Goal: Information Seeking & Learning: Learn about a topic

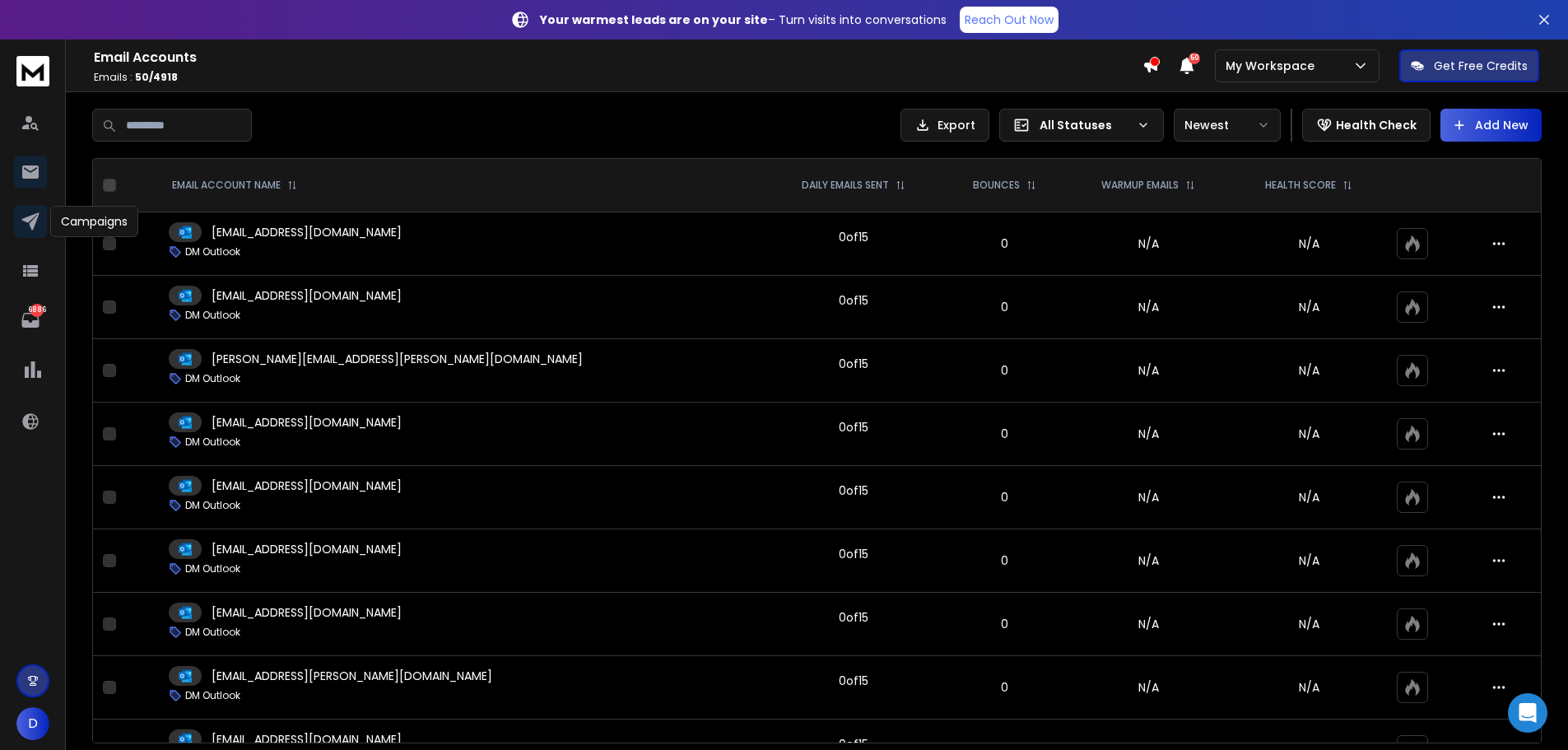
click at [32, 212] on icon at bounding box center [30, 221] width 20 height 20
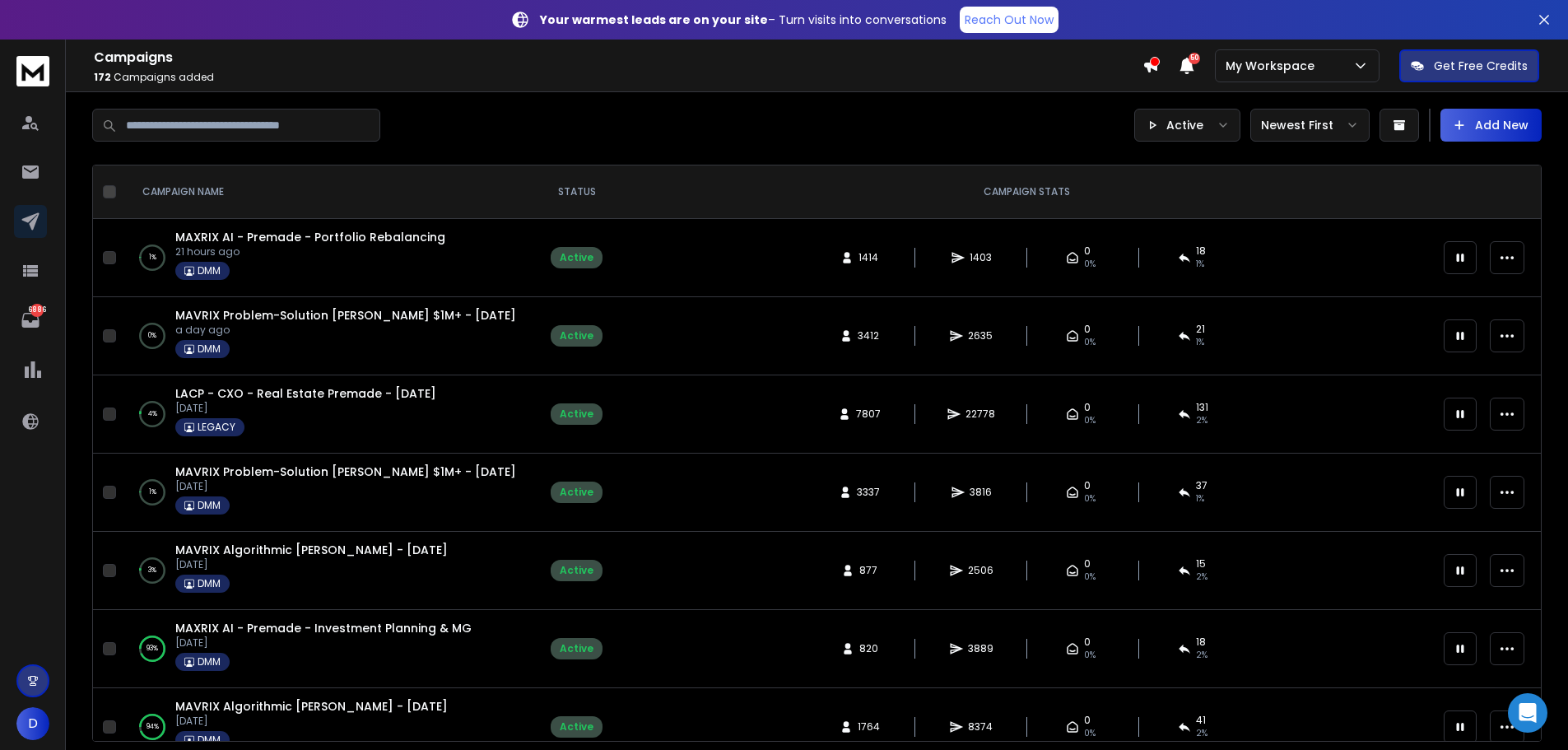
click at [272, 128] on input at bounding box center [235, 125] width 288 height 33
paste input "**********"
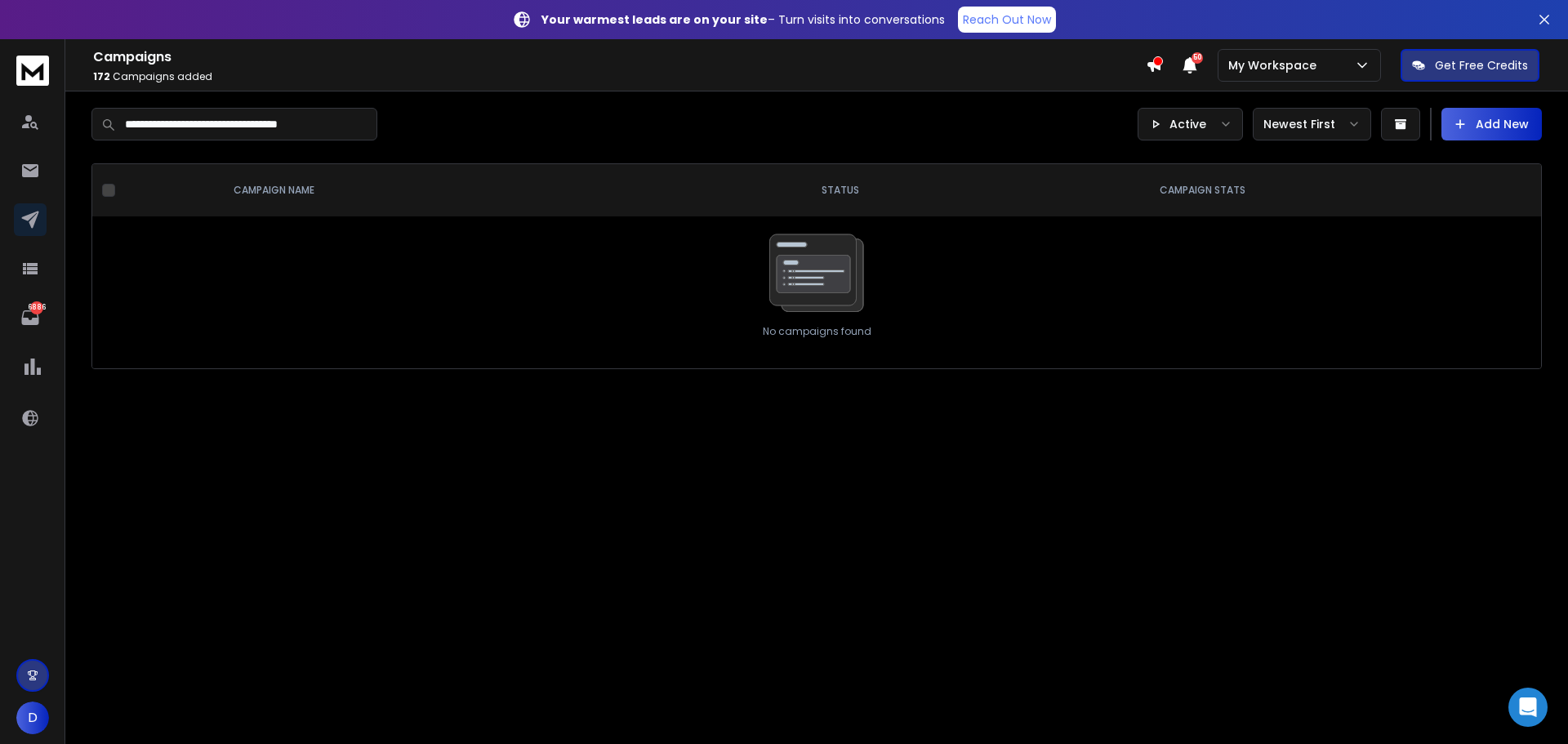
click at [255, 122] on input "**********" at bounding box center [234, 124] width 286 height 33
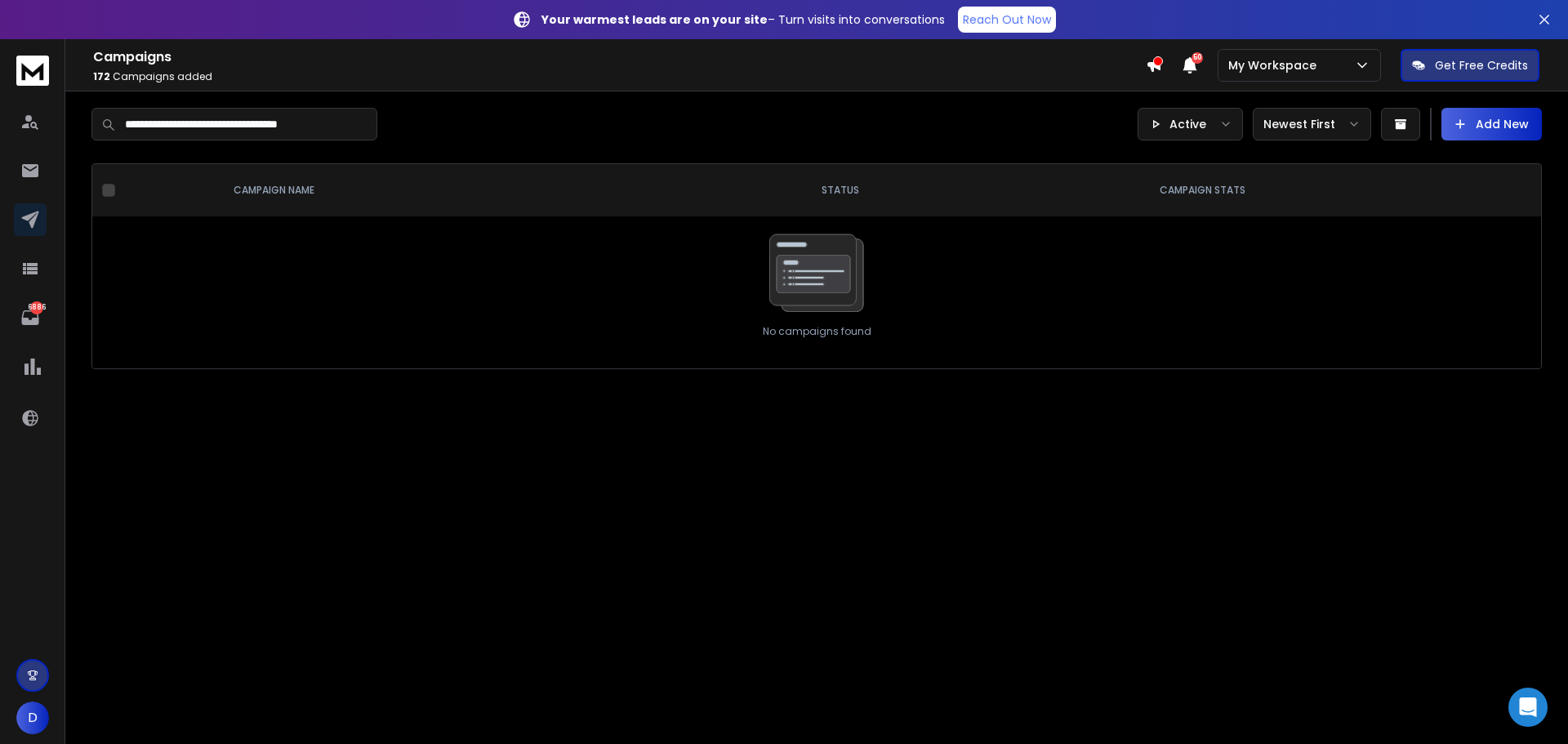
click at [255, 122] on input "**********" at bounding box center [234, 124] width 286 height 33
paste input
type input "*********"
click at [206, 126] on input "*********" at bounding box center [234, 124] width 286 height 33
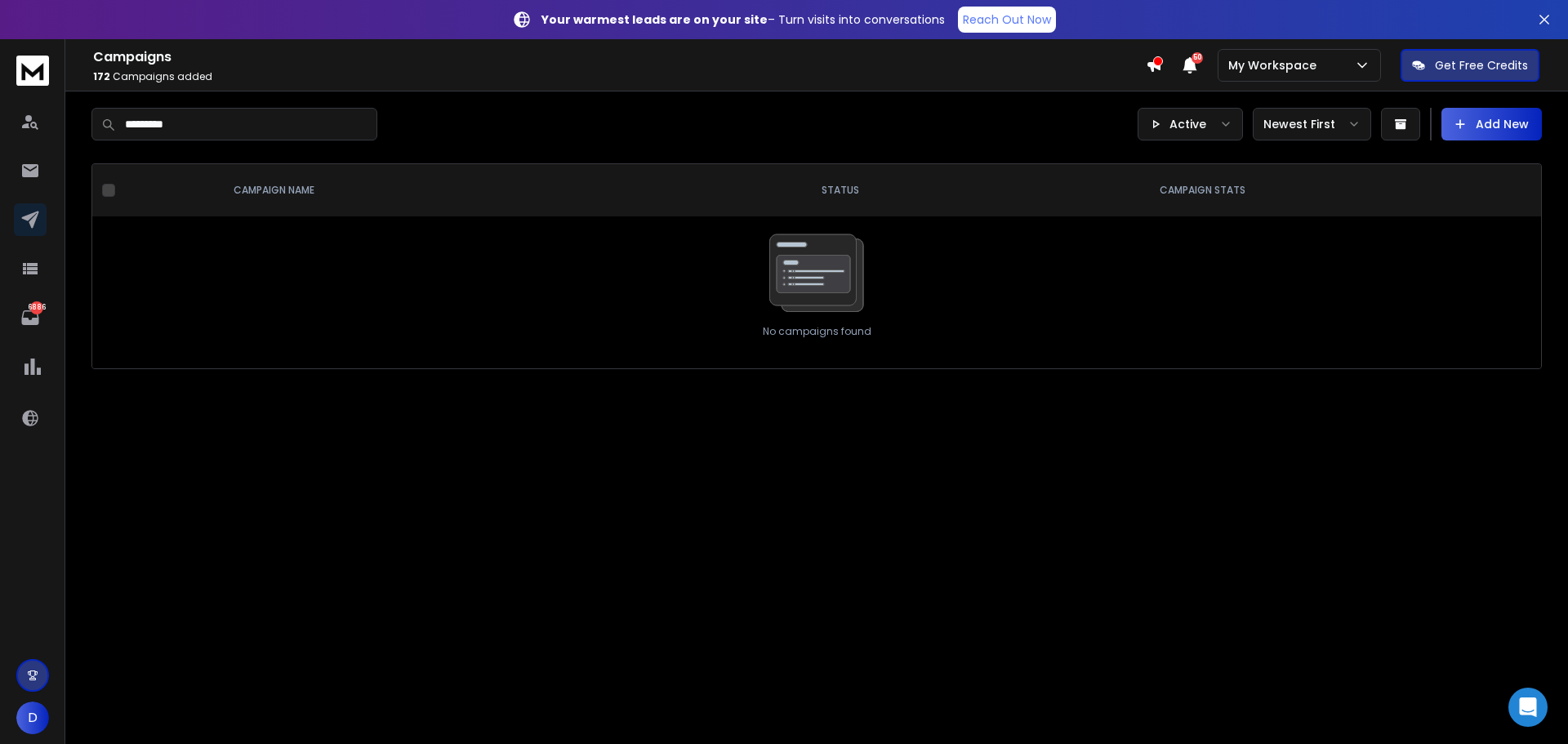
click at [206, 126] on input "*********" at bounding box center [234, 124] width 286 height 33
click at [357, 489] on div "Your warmest leads are on your site – Turn visits into conversations Reach Out …" at bounding box center [784, 372] width 1568 height 744
click at [36, 223] on icon at bounding box center [30, 219] width 19 height 19
drag, startPoint x: 303, startPoint y: 120, endPoint x: 374, endPoint y: 124, distance: 71.1
click at [374, 124] on input at bounding box center [234, 124] width 286 height 33
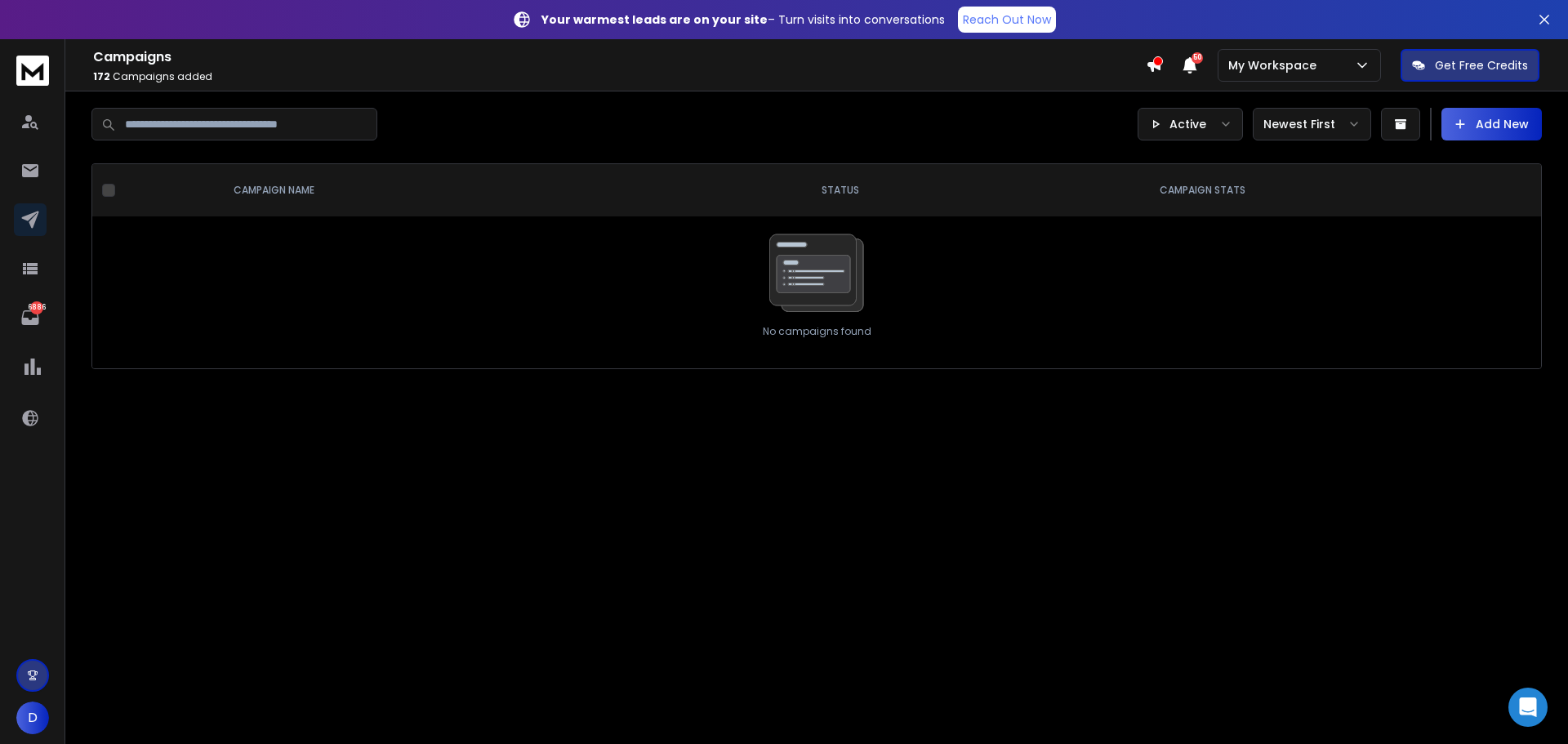
click at [524, 107] on div "Campaigns 172 Campaigns Added Active Newest First Add New CAMPAIGN NAME STATUS …" at bounding box center [816, 238] width 1503 height 294
drag, startPoint x: 299, startPoint y: 122, endPoint x: 357, endPoint y: 121, distance: 58.0
click at [357, 121] on input at bounding box center [234, 124] width 286 height 33
click at [35, 168] on icon at bounding box center [30, 170] width 16 height 13
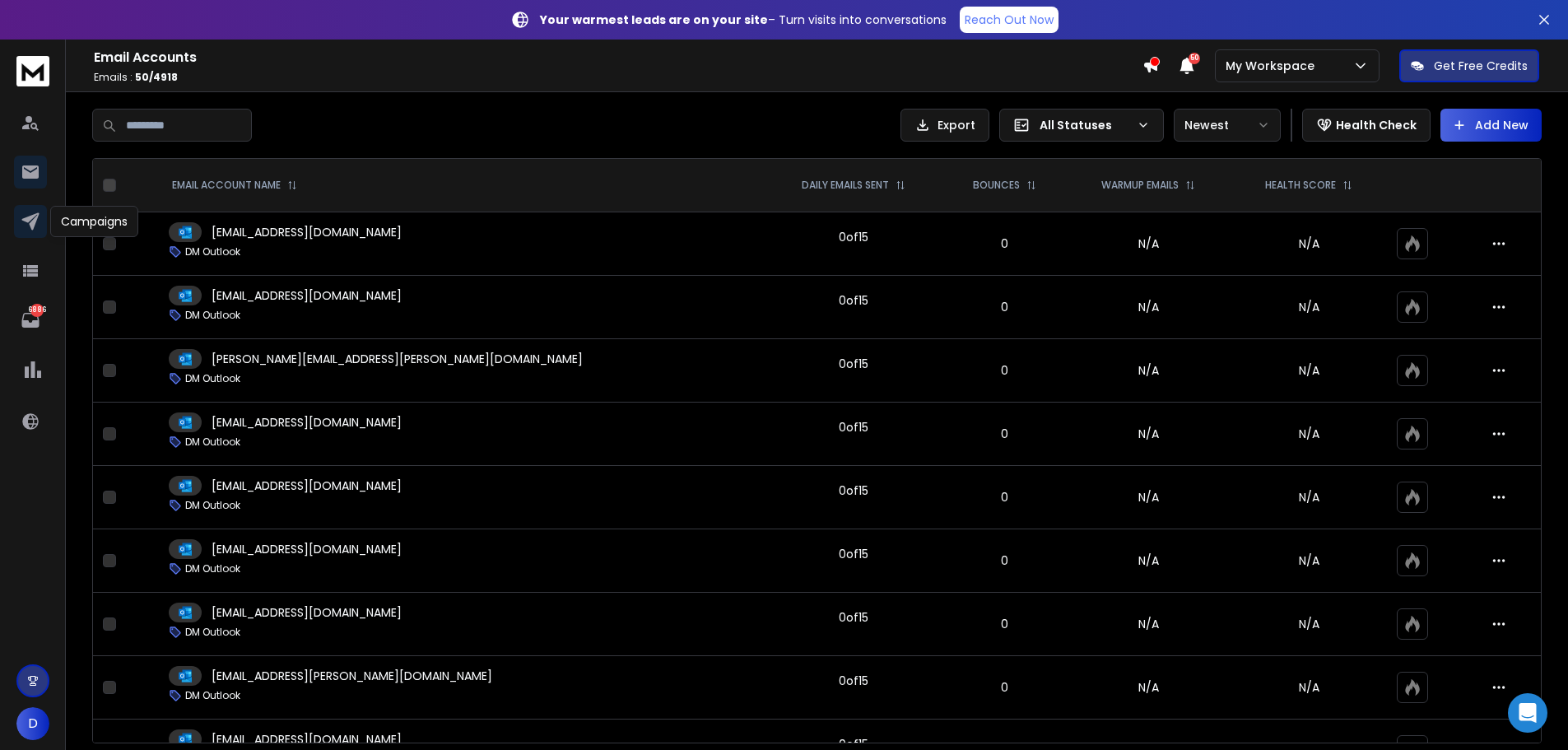
click at [31, 226] on icon at bounding box center [30, 221] width 17 height 17
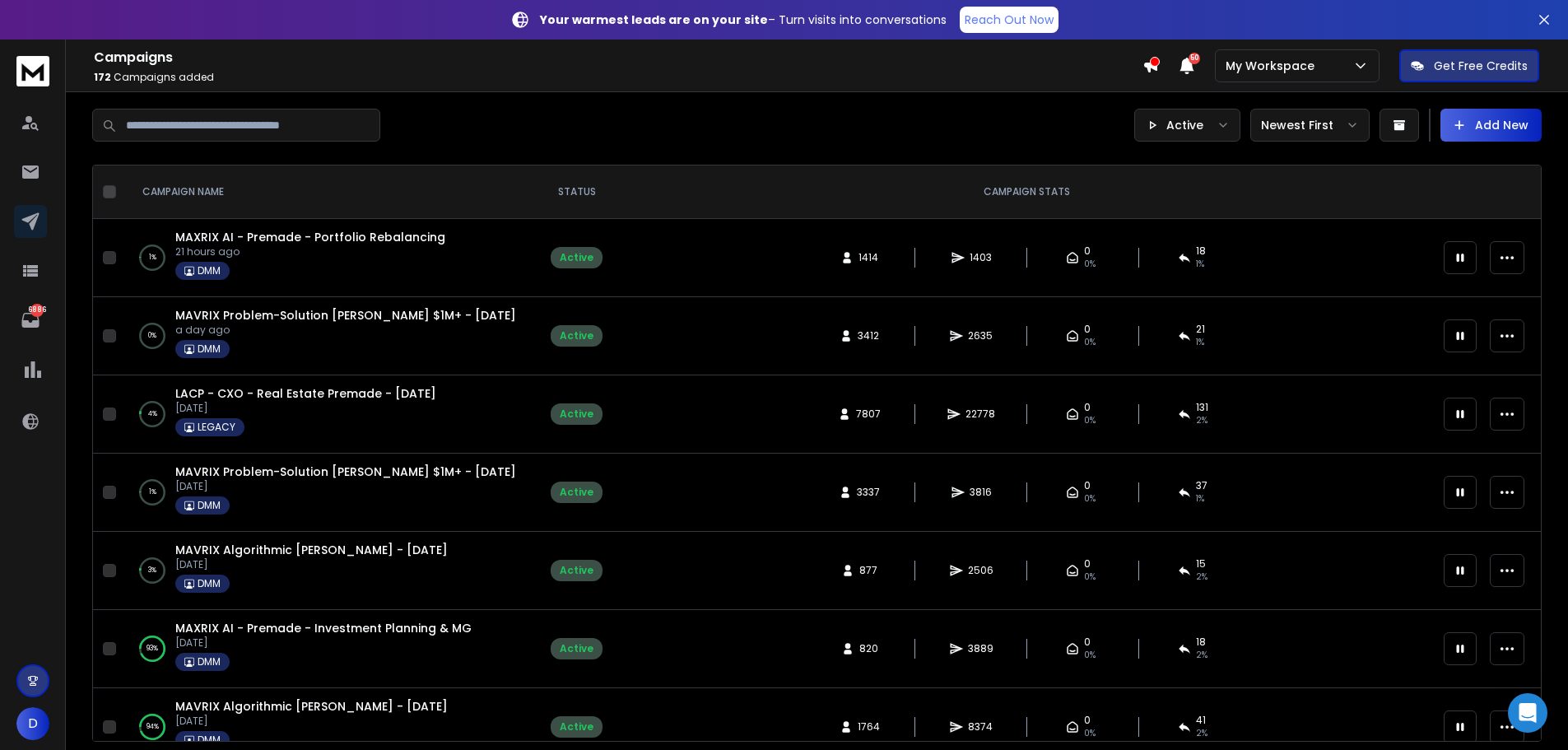
click at [212, 124] on input at bounding box center [235, 125] width 288 height 33
click at [206, 125] on input at bounding box center [235, 125] width 288 height 33
click at [858, 251] on span "1414" at bounding box center [868, 257] width 20 height 13
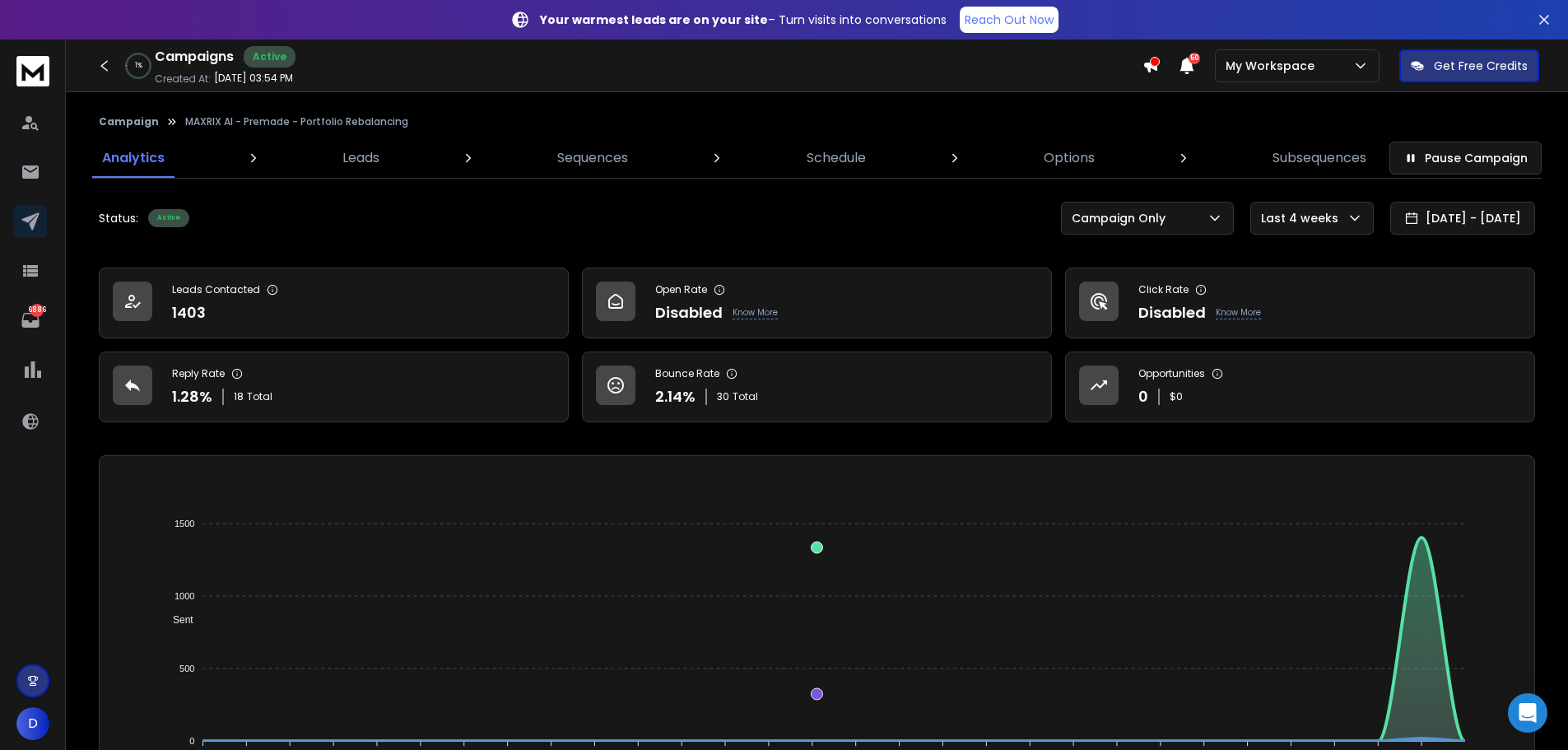
click at [189, 290] on p "Leads Contacted" at bounding box center [216, 289] width 88 height 13
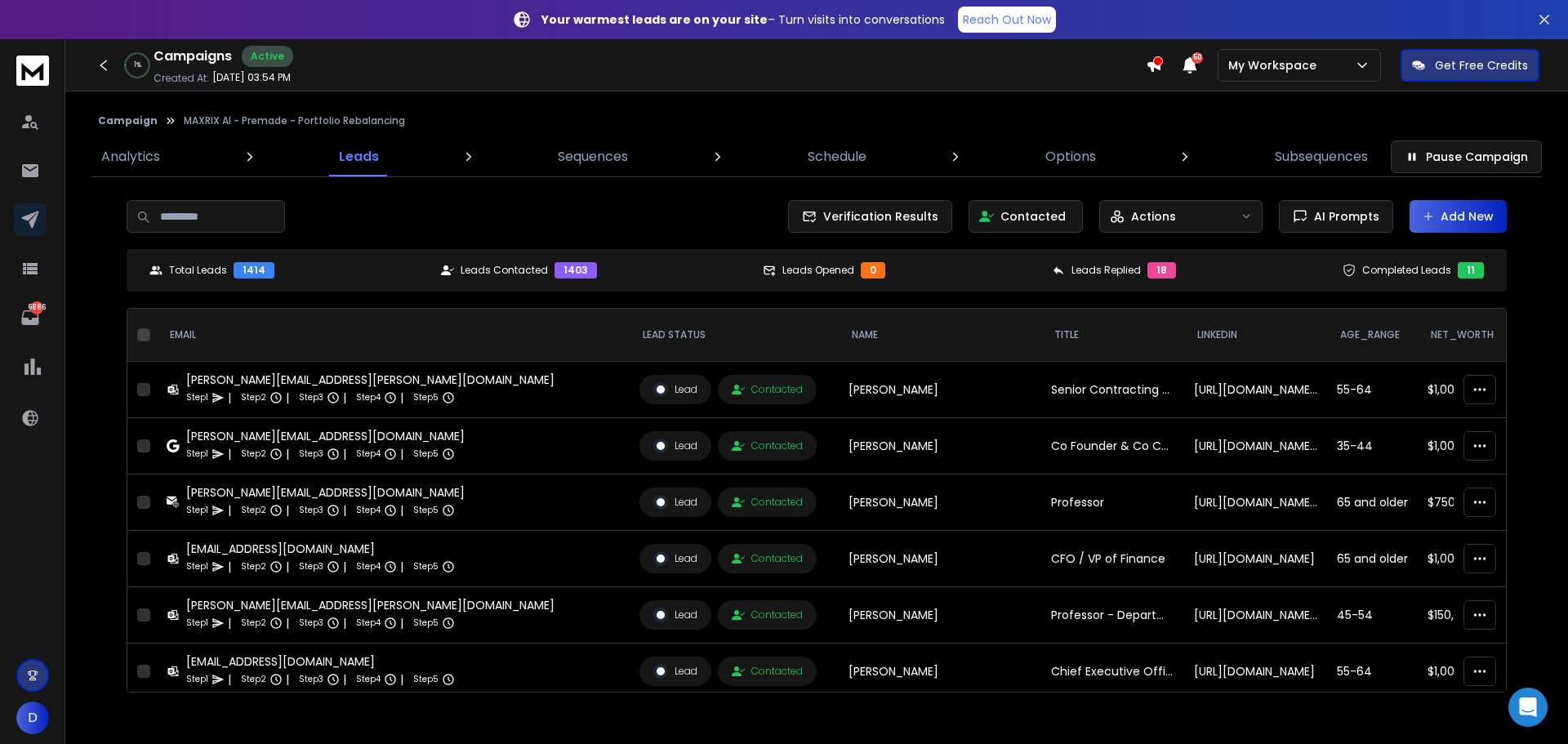
click at [240, 218] on input at bounding box center [206, 216] width 159 height 33
click at [207, 214] on input at bounding box center [206, 216] width 159 height 33
paste input "**********"
type input "**********"
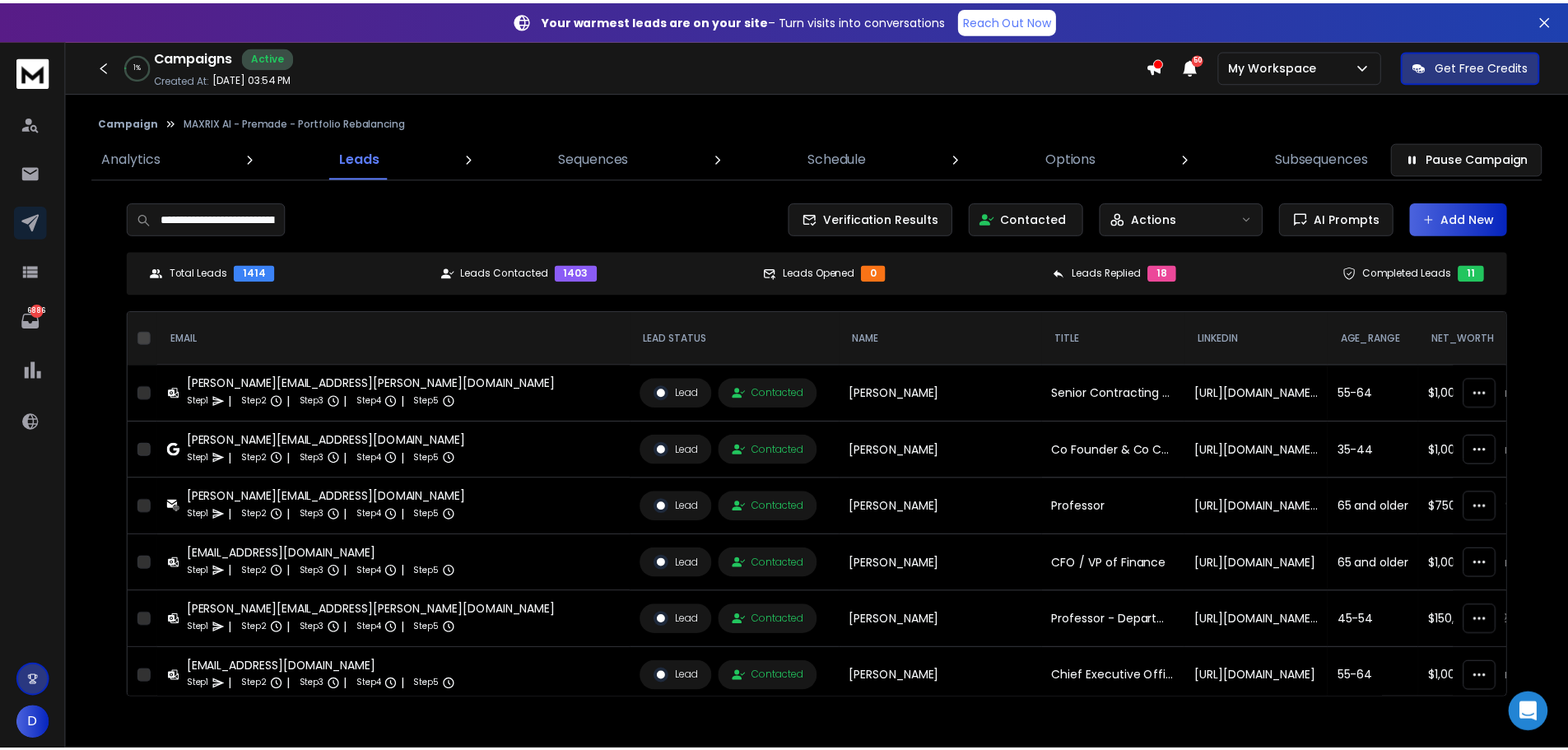
scroll to position [0, 84]
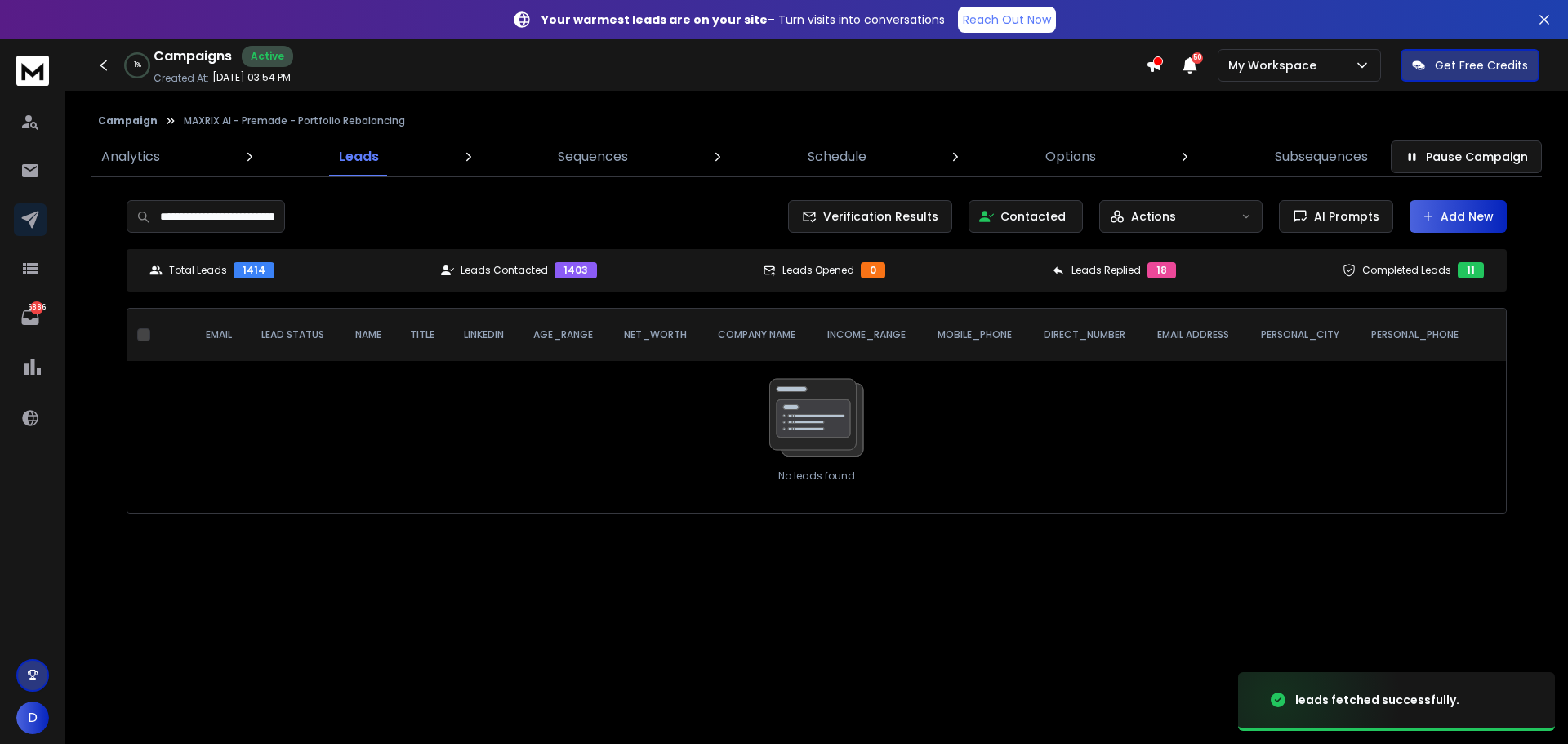
click at [482, 455] on div "No leads found" at bounding box center [816, 430] width 1377 height 137
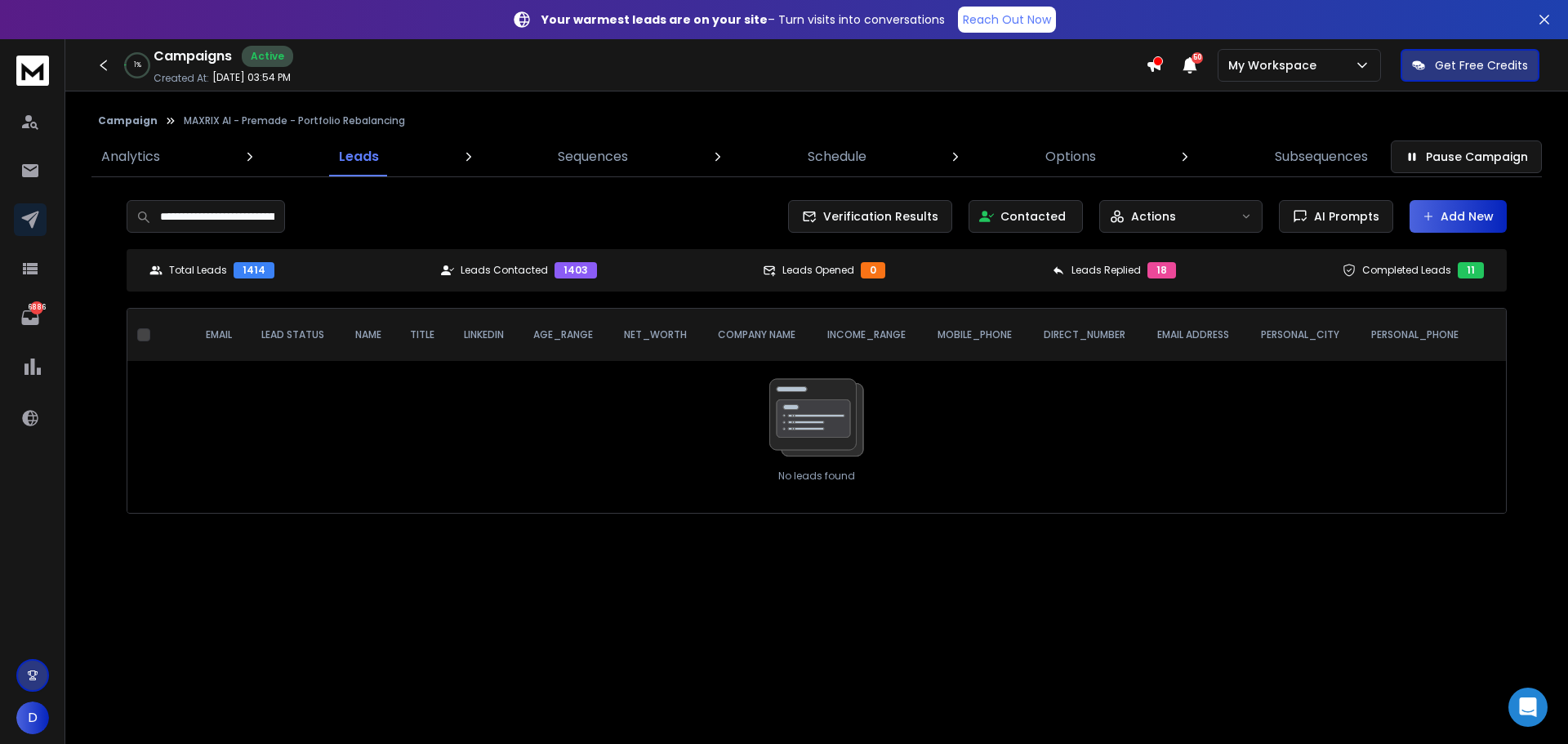
click at [128, 121] on button "Campaign" at bounding box center [127, 121] width 60 height 13
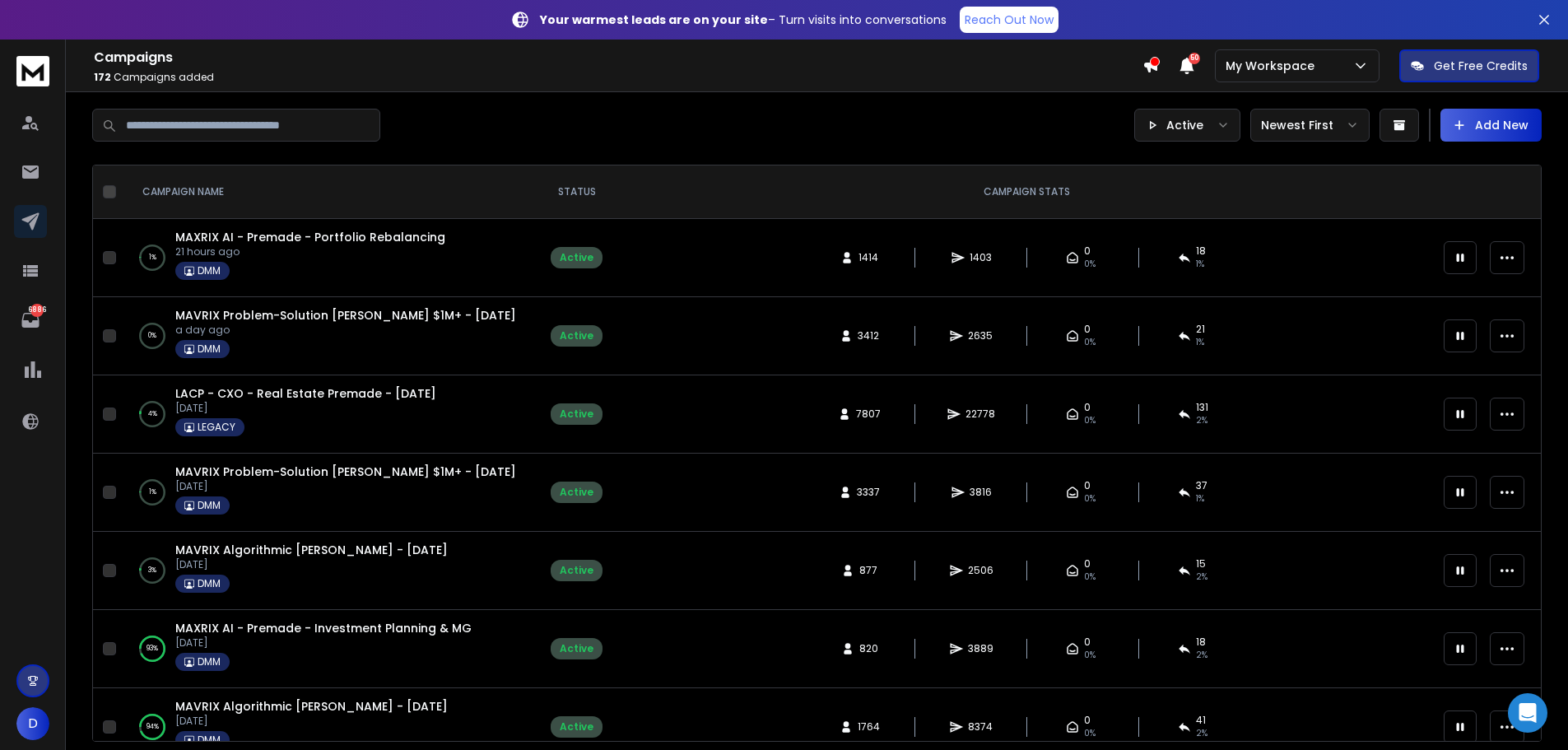
click at [215, 122] on input at bounding box center [235, 125] width 288 height 33
click at [304, 119] on input at bounding box center [235, 125] width 288 height 33
click at [612, 129] on div at bounding box center [454, 125] width 725 height 33
click at [314, 129] on input at bounding box center [235, 125] width 288 height 33
paste input "**********"
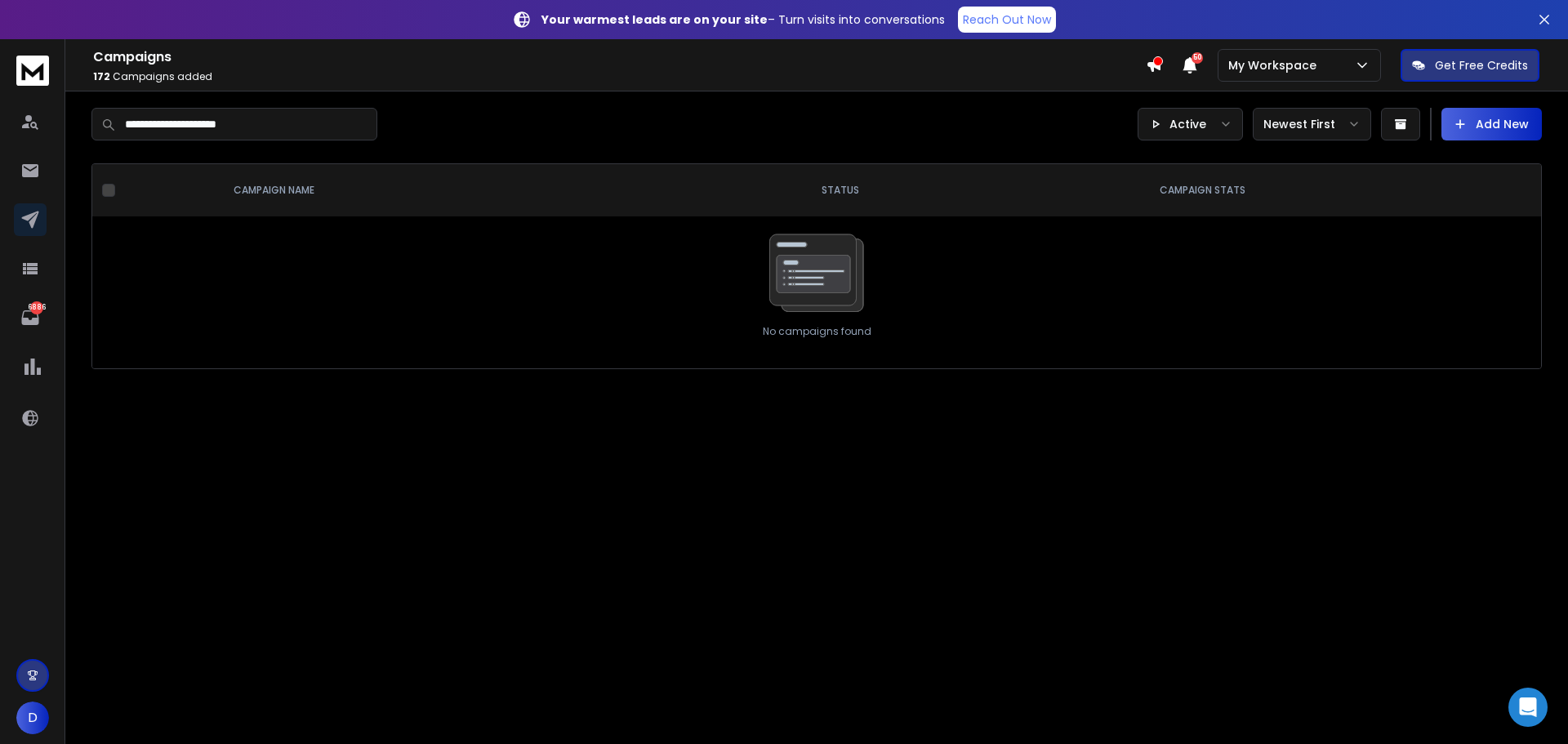
click at [605, 418] on div "**********" at bounding box center [784, 372] width 1568 height 744
click at [321, 134] on input "**********" at bounding box center [234, 124] width 286 height 33
type input "*"
click at [681, 135] on div at bounding box center [454, 124] width 725 height 33
click at [287, 115] on input at bounding box center [234, 124] width 286 height 33
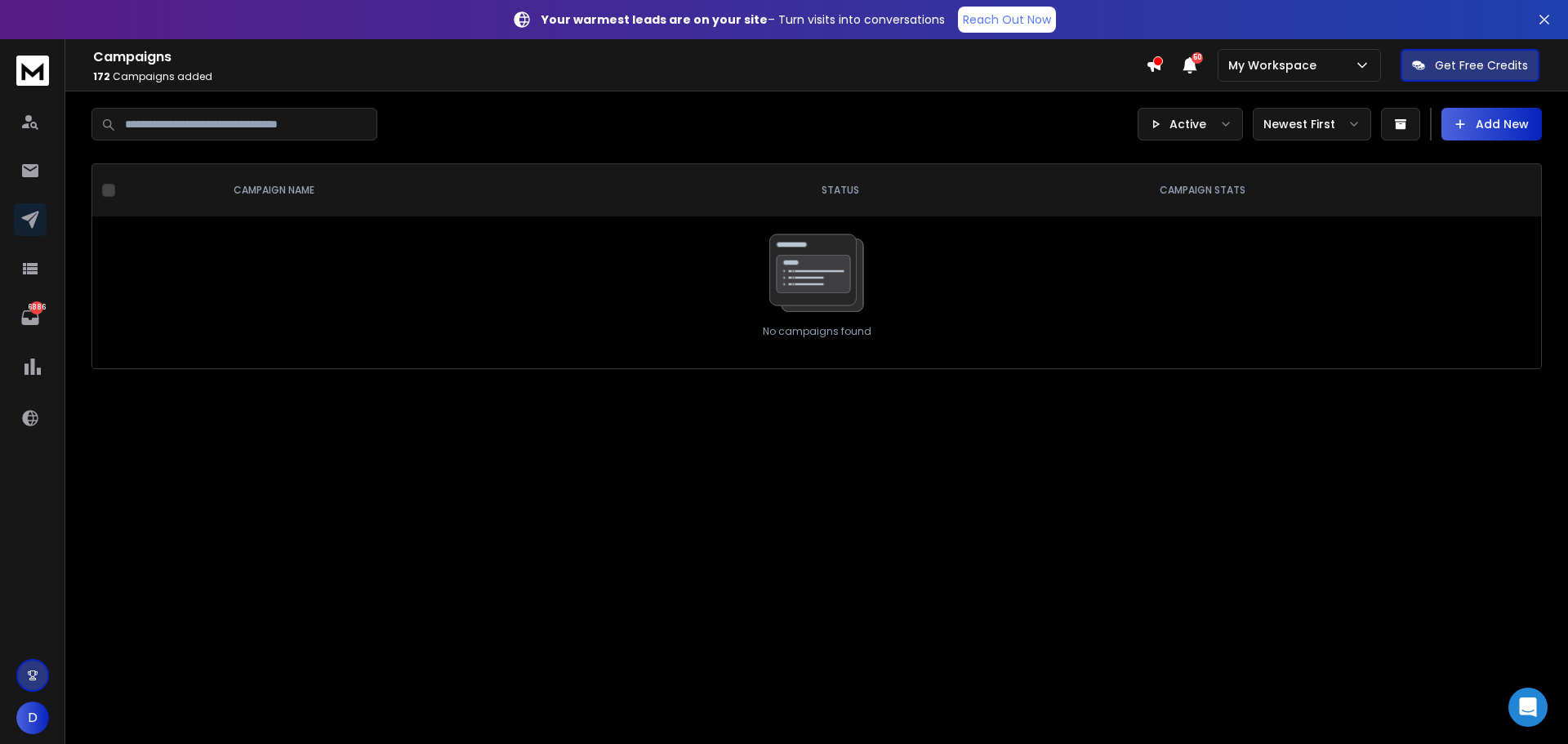
drag, startPoint x: 298, startPoint y: 122, endPoint x: 374, endPoint y: 125, distance: 76.1
click at [374, 125] on input at bounding box center [234, 124] width 286 height 33
click at [455, 124] on div at bounding box center [454, 124] width 725 height 33
click at [551, 128] on div at bounding box center [454, 124] width 725 height 33
click at [27, 219] on icon at bounding box center [30, 219] width 17 height 17
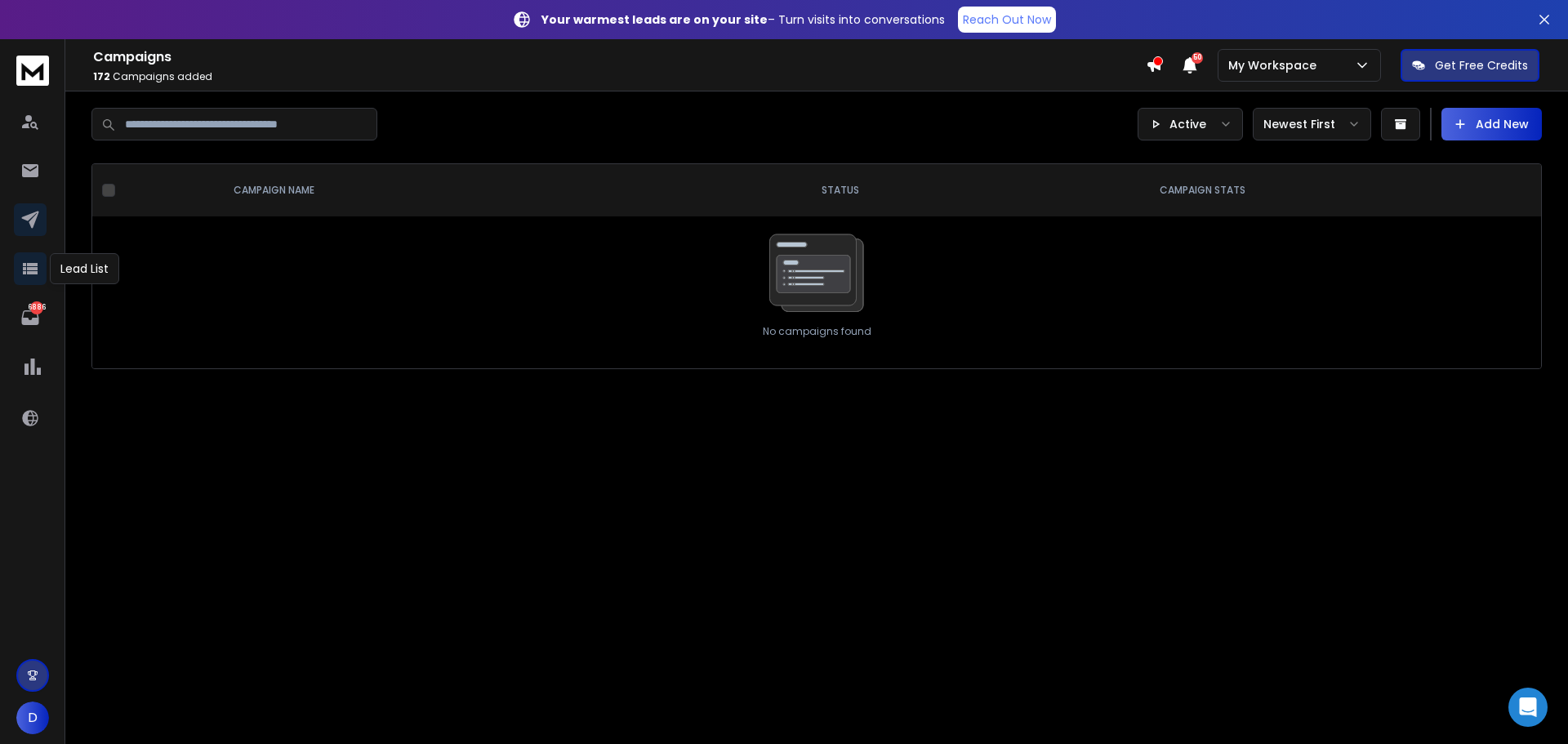
click at [30, 263] on icon at bounding box center [30, 269] width 14 height 12
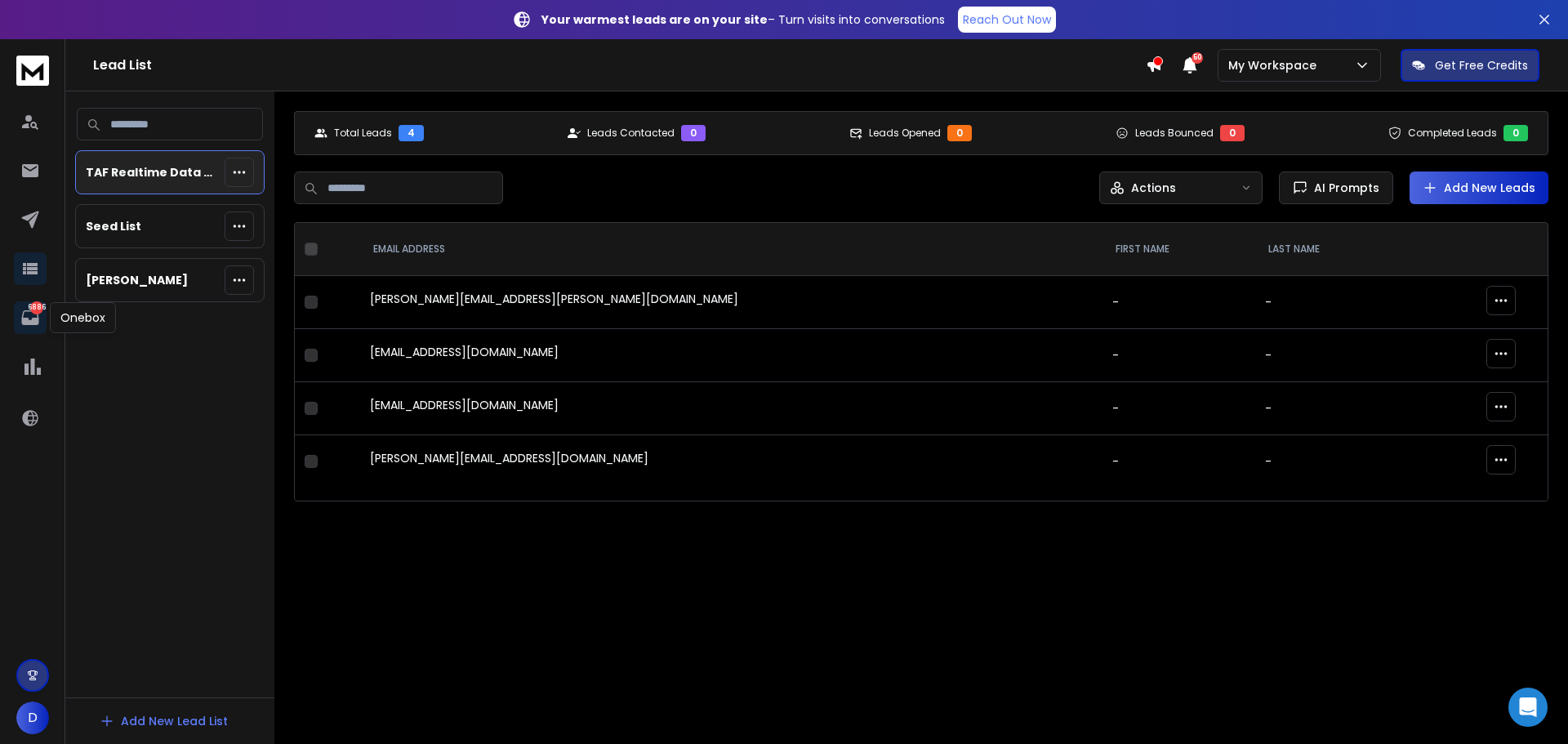
click at [34, 314] on p "6886" at bounding box center [36, 307] width 13 height 13
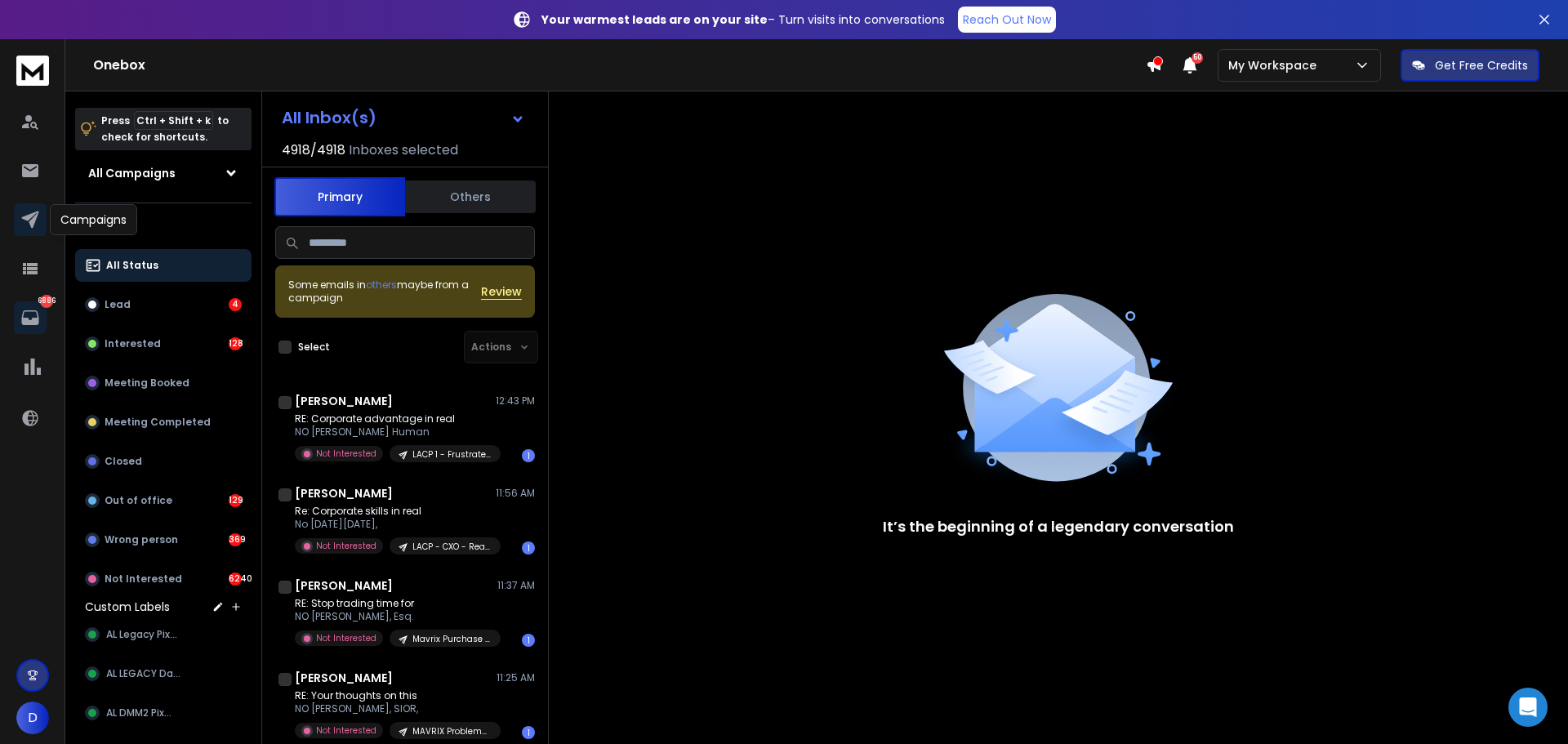
click at [31, 225] on icon at bounding box center [30, 219] width 17 height 17
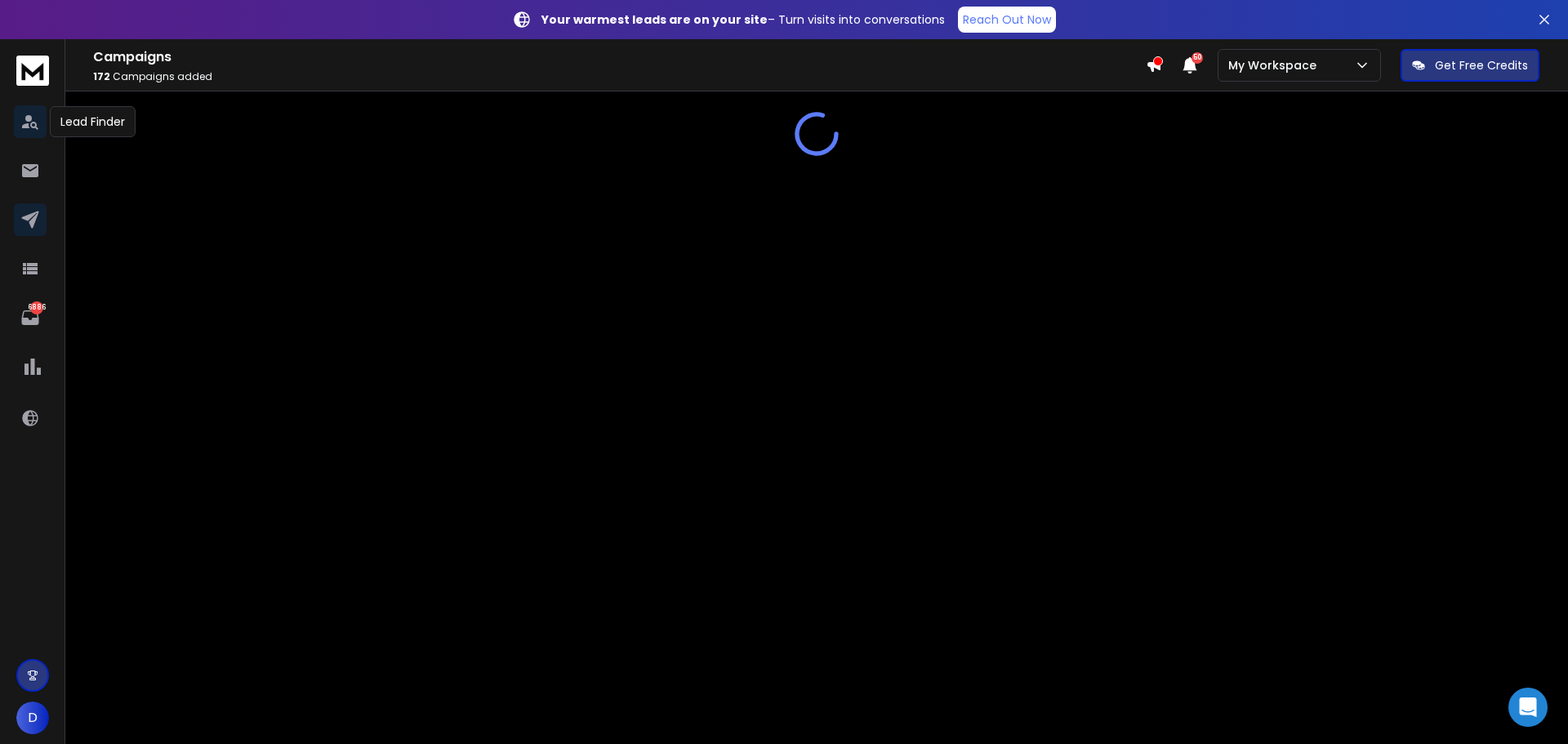
click at [27, 122] on icon at bounding box center [30, 121] width 19 height 19
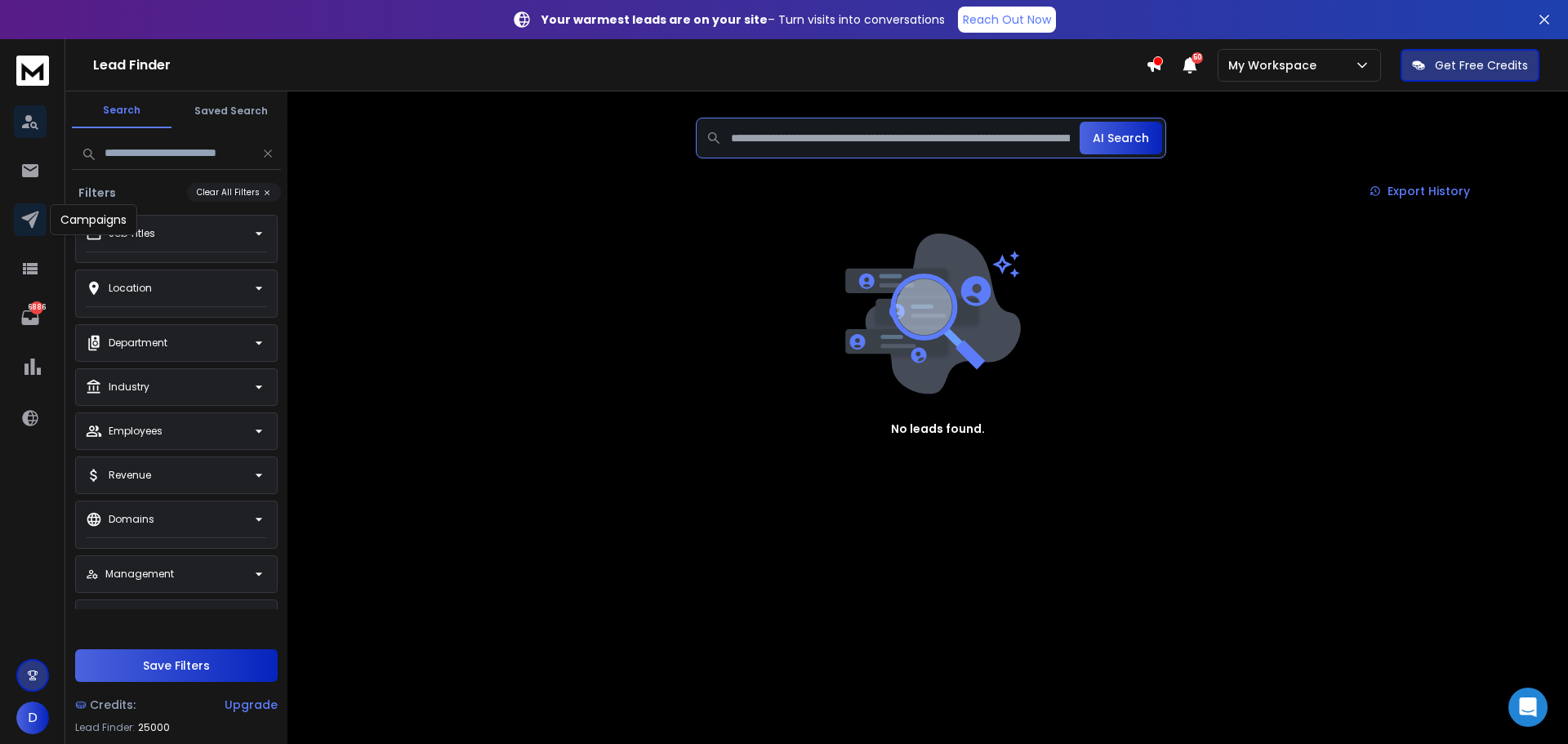
click at [36, 226] on icon at bounding box center [30, 219] width 19 height 19
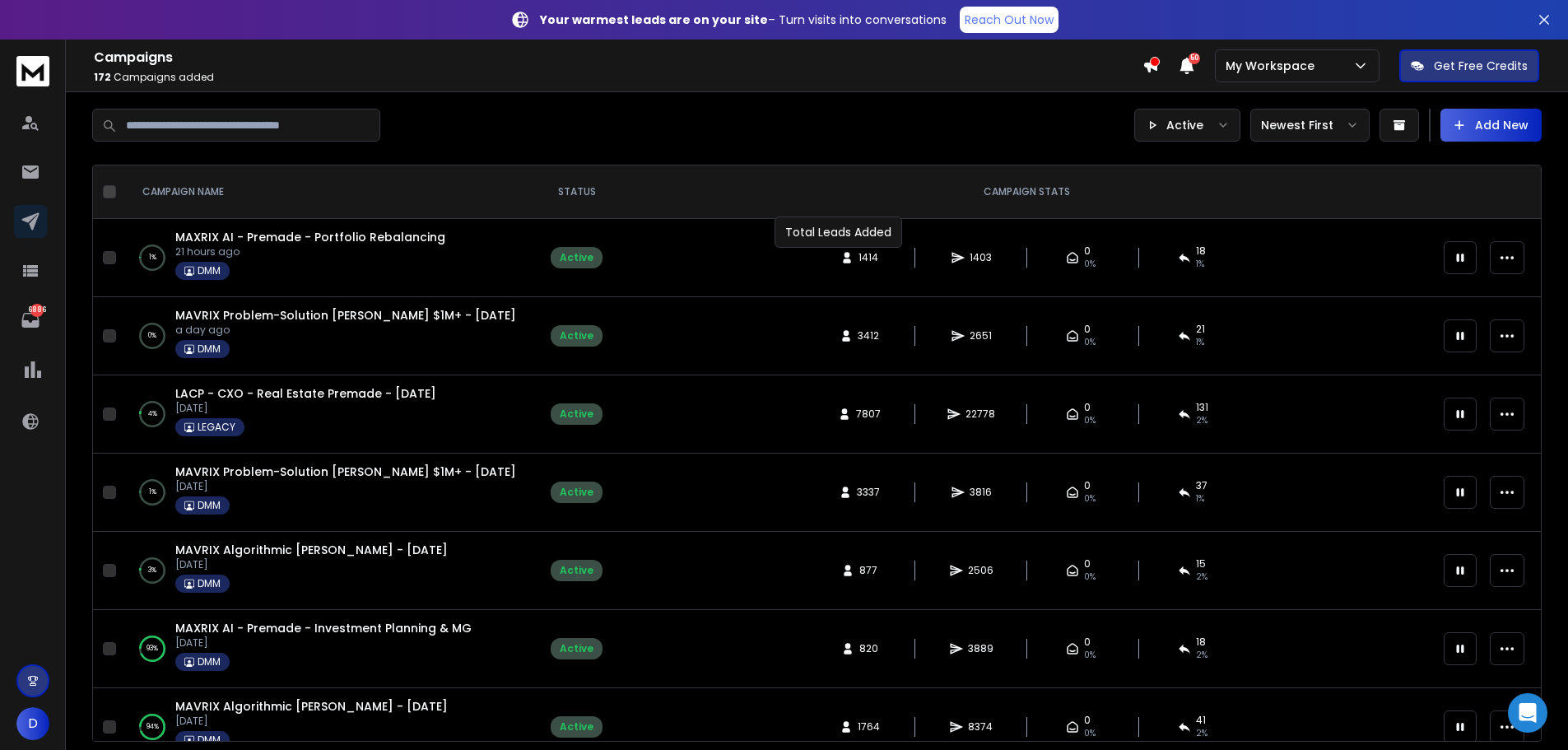
click at [858, 257] on span "1414" at bounding box center [868, 257] width 20 height 13
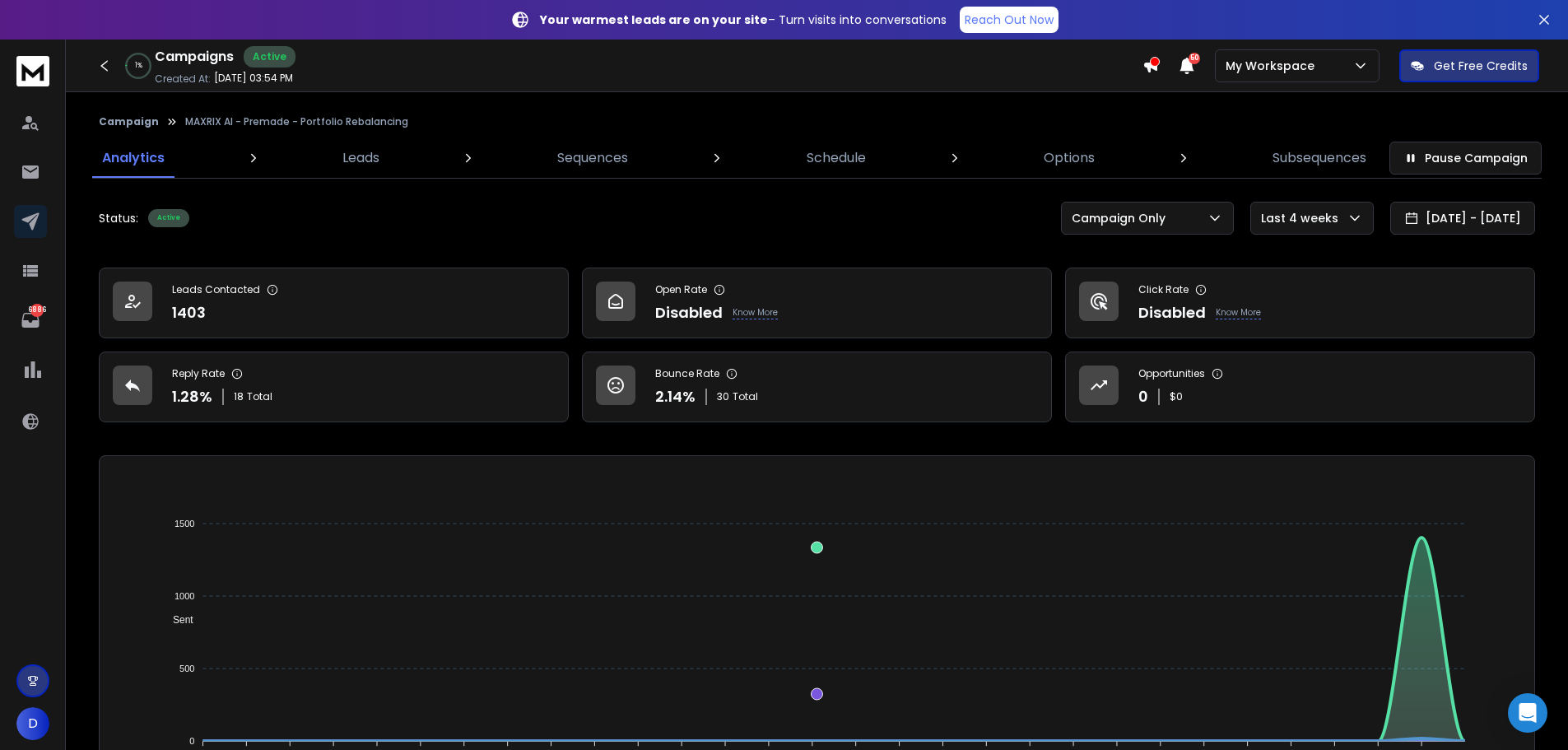
click at [202, 311] on p "1403" at bounding box center [189, 312] width 34 height 23
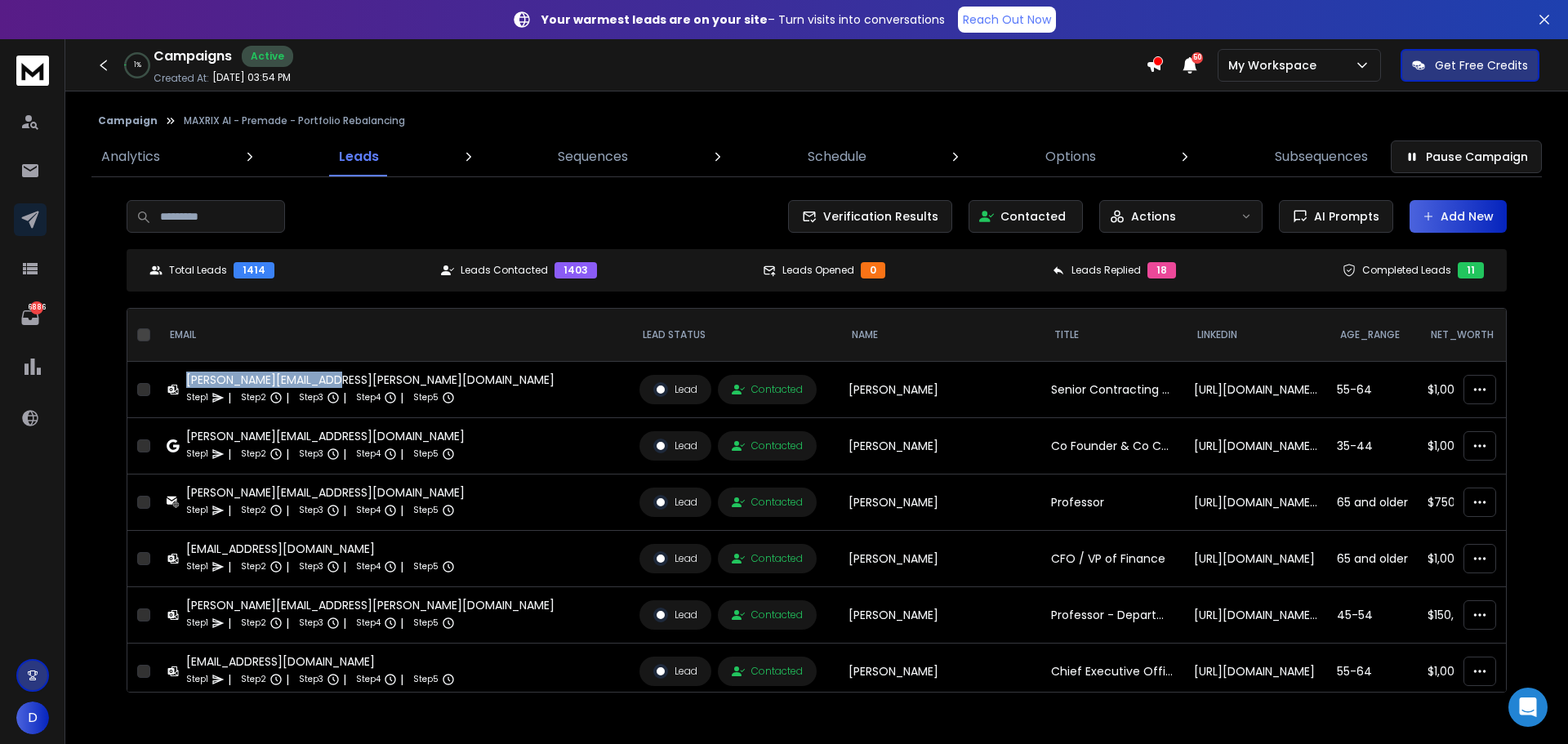
copy div "[PERSON_NAME][EMAIL_ADDRESS][PERSON_NAME][DOMAIN_NAME]"
drag, startPoint x: 342, startPoint y: 375, endPoint x: 183, endPoint y: 374, distance: 159.0
click at [183, 374] on div "[PERSON_NAME][EMAIL_ADDRESS][PERSON_NAME][DOMAIN_NAME] Step 1 | Step 2 | Step 3…" at bounding box center [393, 390] width 453 height 36
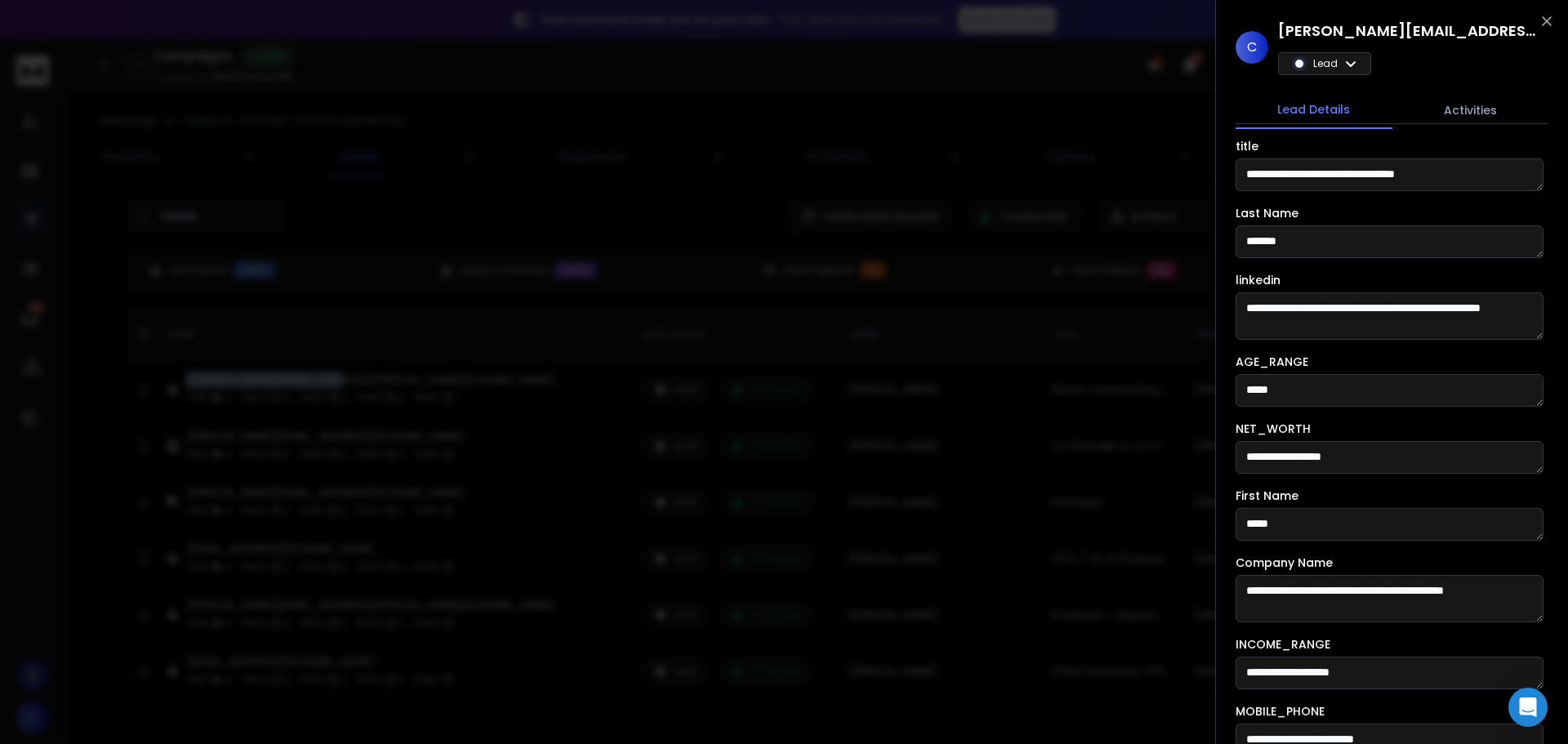
click at [810, 101] on div at bounding box center [784, 372] width 1568 height 744
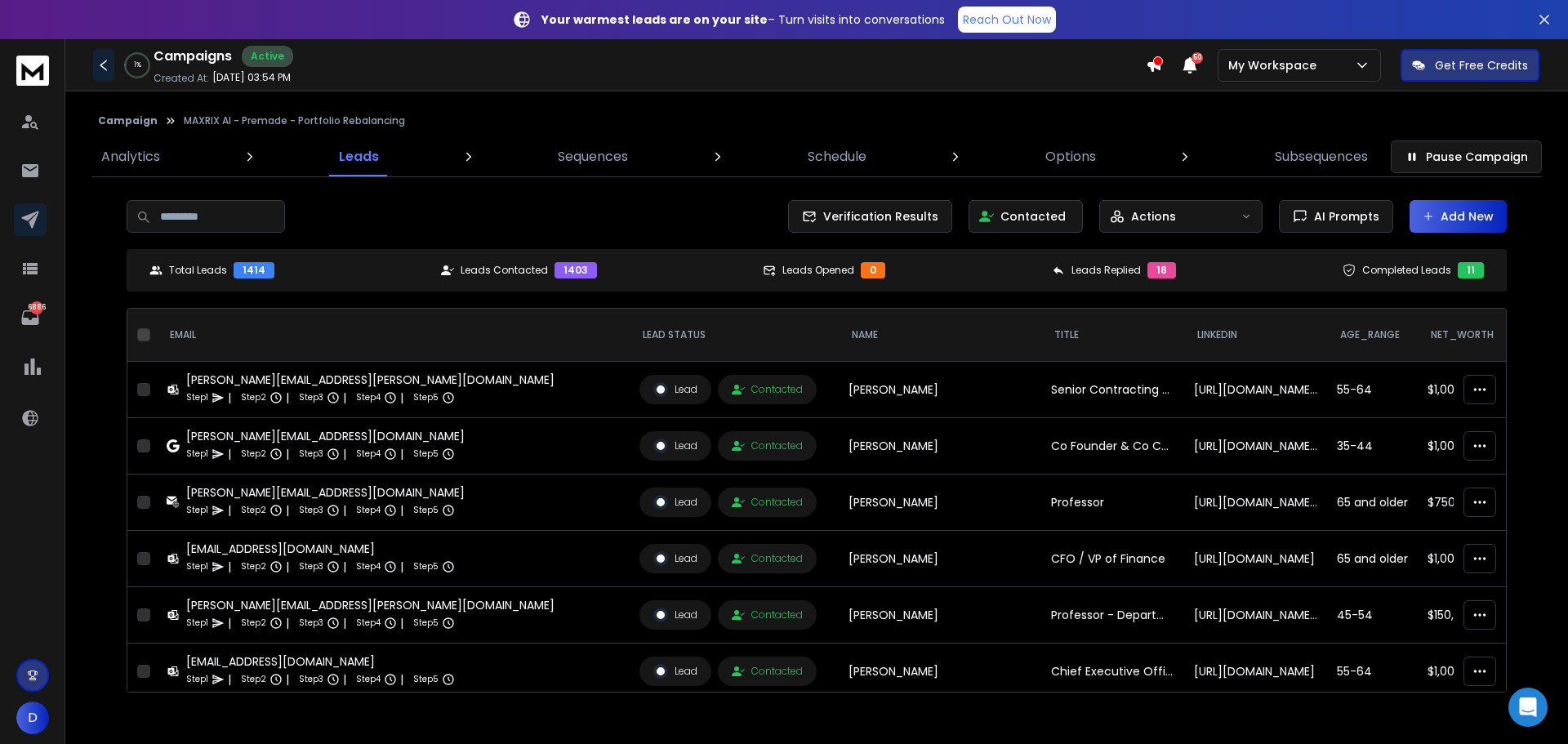
click at [100, 67] on icon at bounding box center [103, 65] width 14 height 14
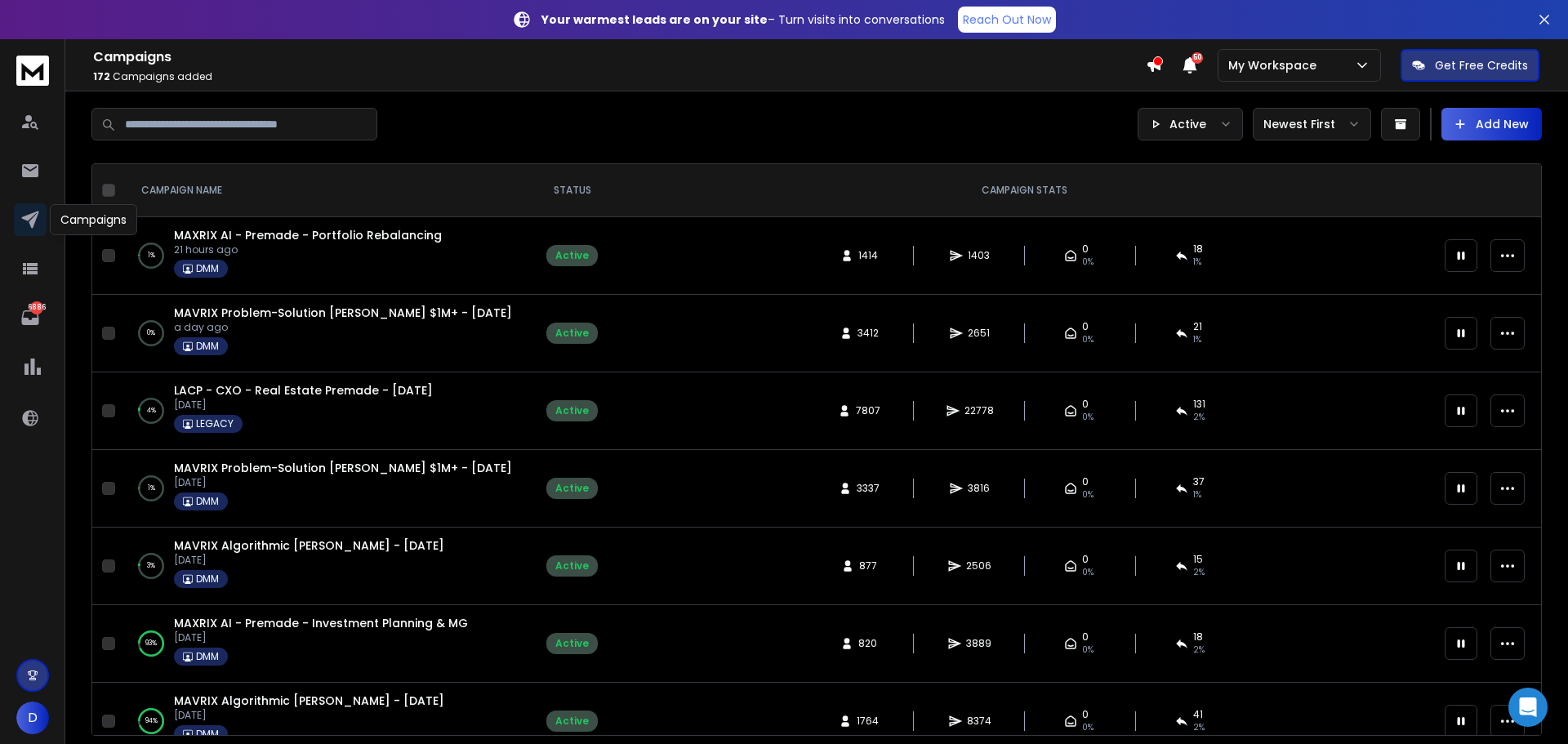
click at [32, 220] on icon at bounding box center [30, 219] width 17 height 17
click at [290, 113] on input at bounding box center [234, 124] width 286 height 33
paste input "**********"
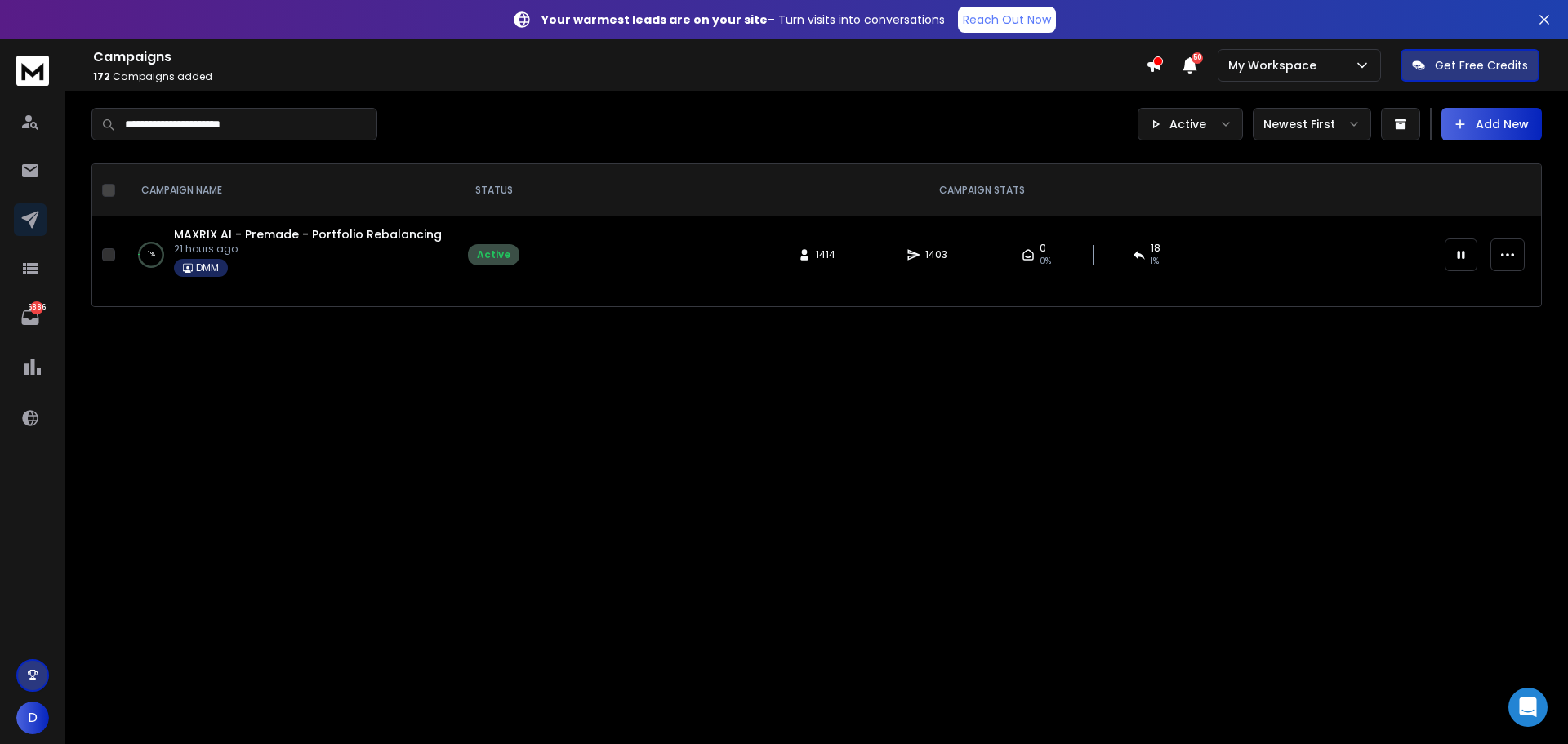
click at [298, 123] on input "**********" at bounding box center [234, 124] width 286 height 33
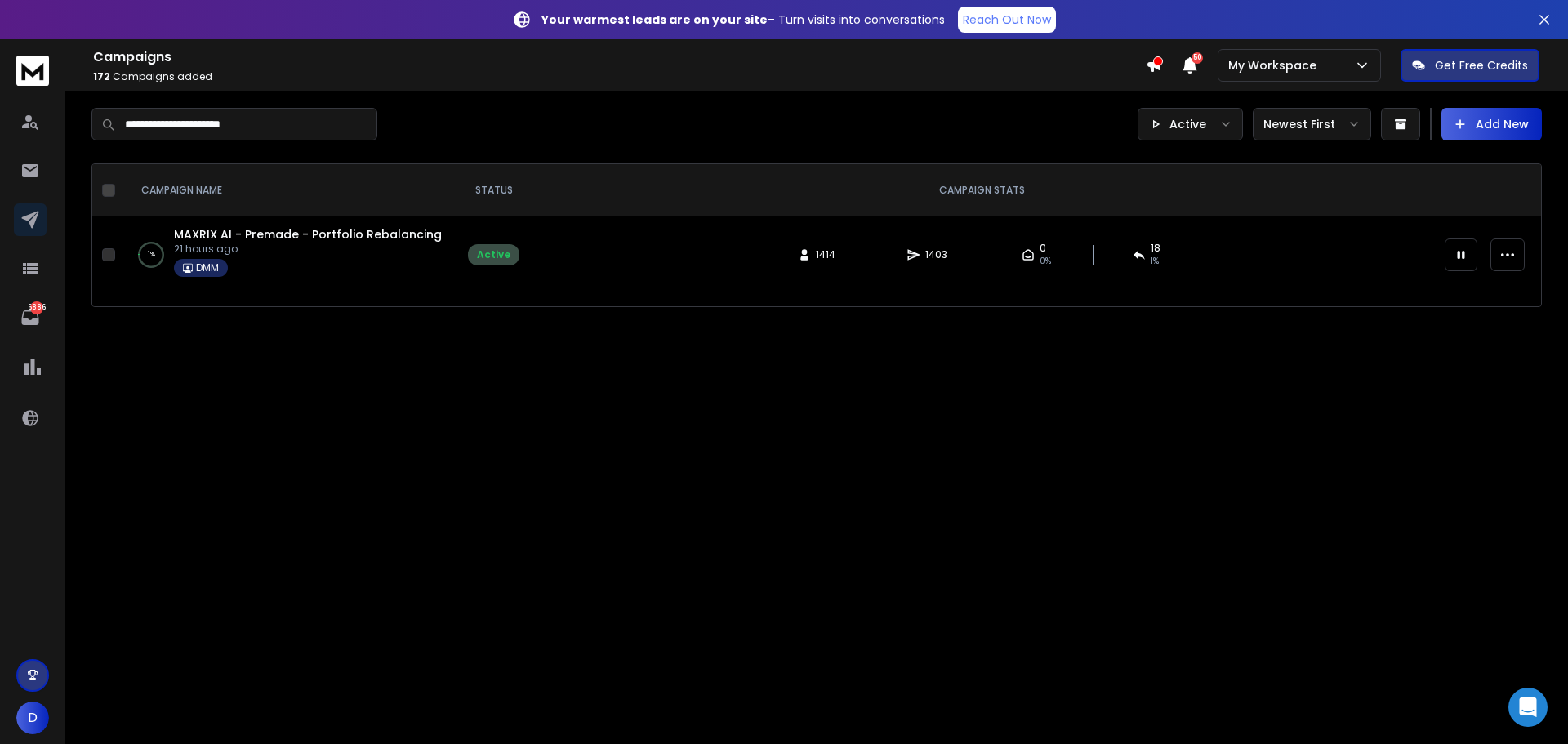
click at [298, 123] on input "**********" at bounding box center [234, 124] width 286 height 33
type input "**********"
drag, startPoint x: 536, startPoint y: 387, endPoint x: 522, endPoint y: 387, distance: 14.0
click at [534, 387] on div "**********" at bounding box center [784, 372] width 1568 height 744
click at [303, 127] on input "**********" at bounding box center [234, 124] width 286 height 33
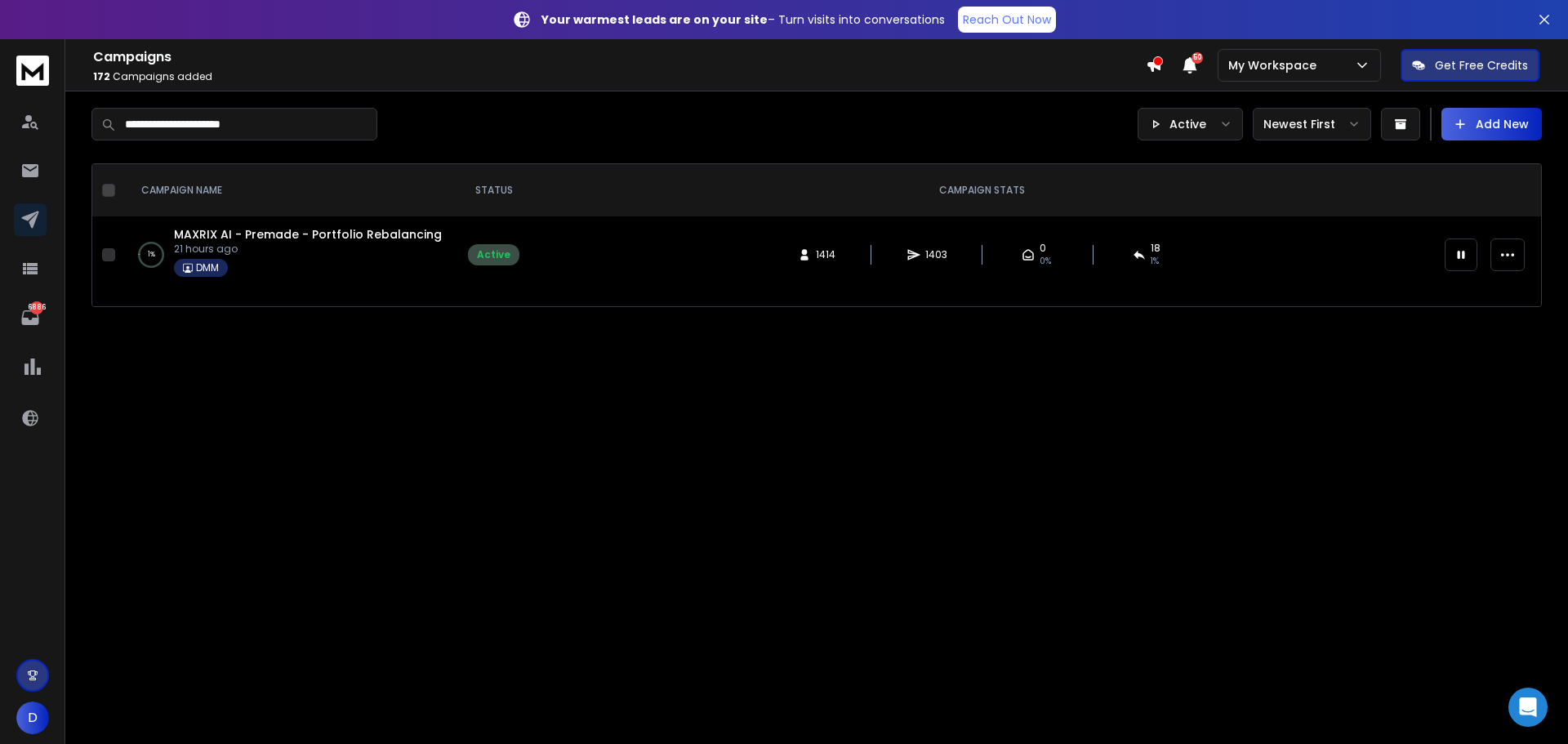
click at [303, 127] on input "**********" at bounding box center [234, 124] width 286 height 33
click at [195, 130] on input at bounding box center [234, 124] width 286 height 33
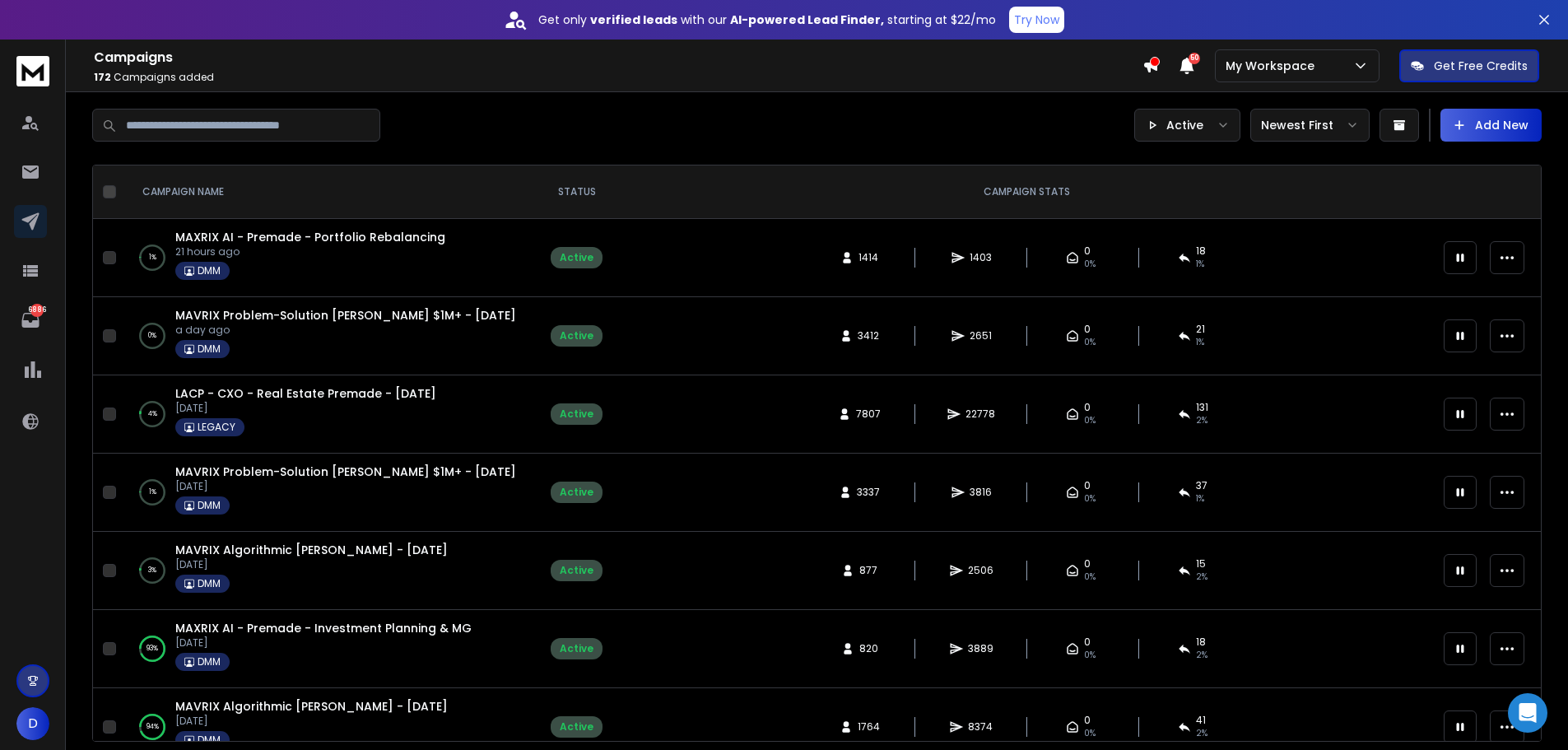
click at [839, 113] on div "Campaigns 172 Campaigns Added Active Newest First Add New" at bounding box center [1180, 125] width 725 height 33
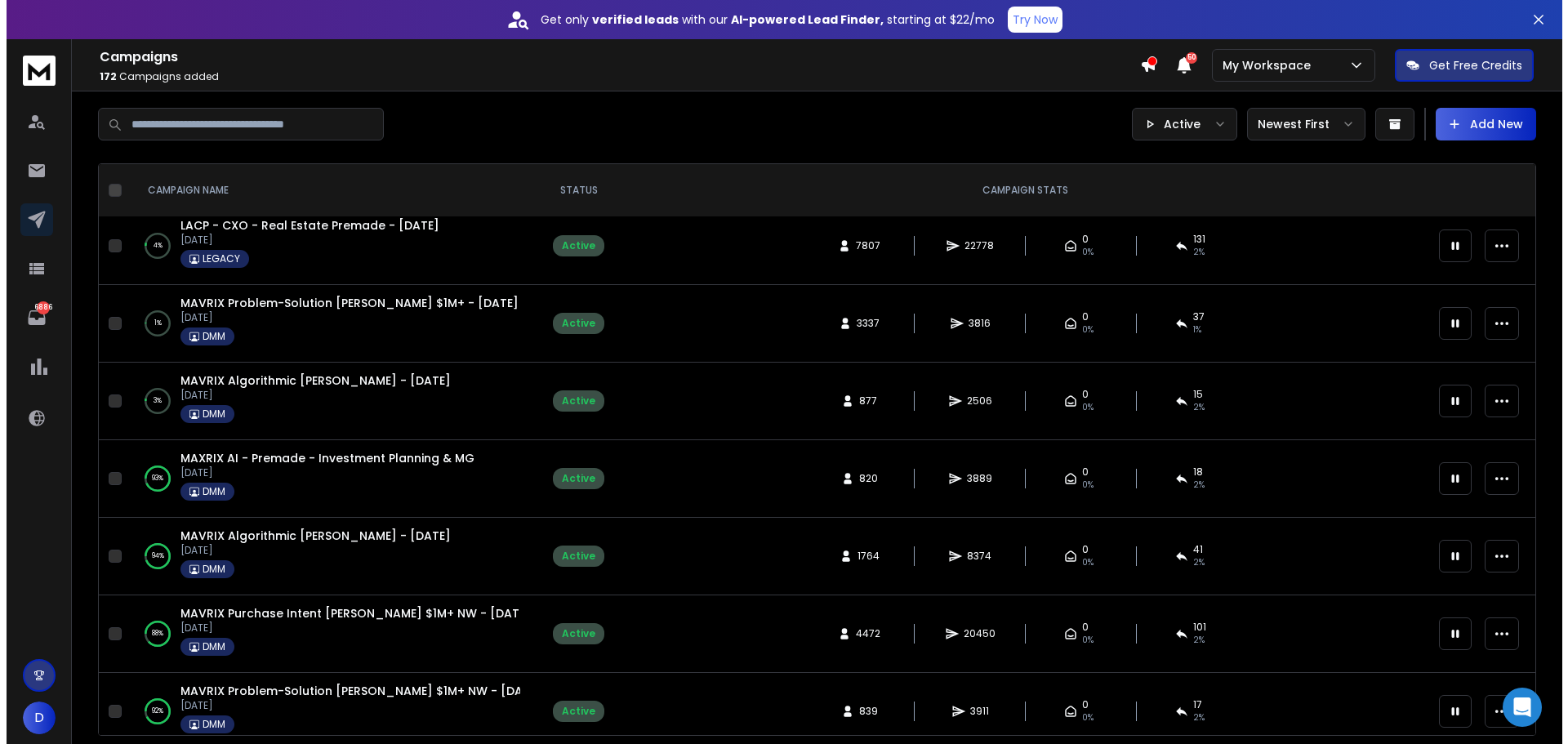
scroll to position [245, 0]
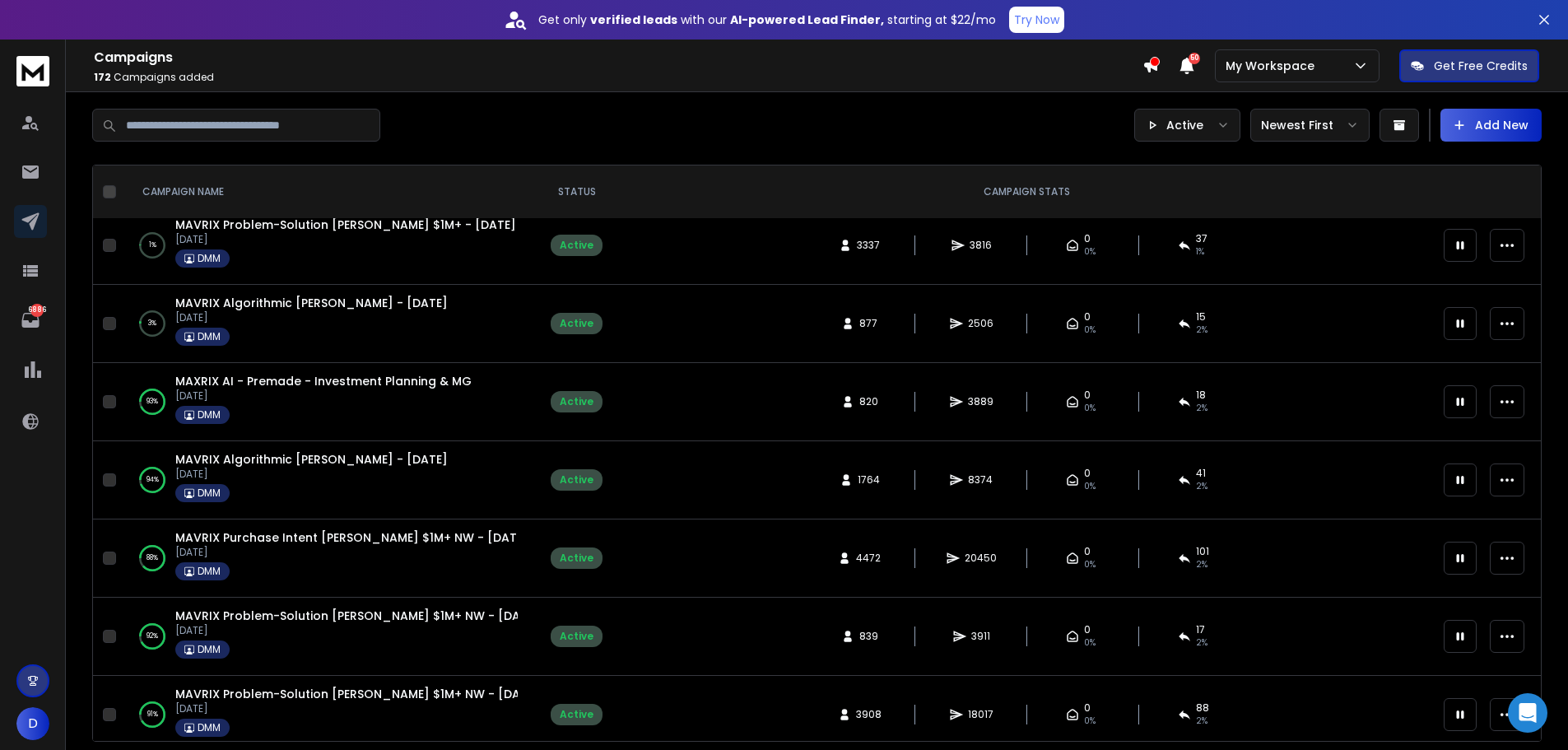
click at [327, 458] on span "MAVRIX Algorithmic [PERSON_NAME] - [DATE]" at bounding box center [311, 459] width 273 height 16
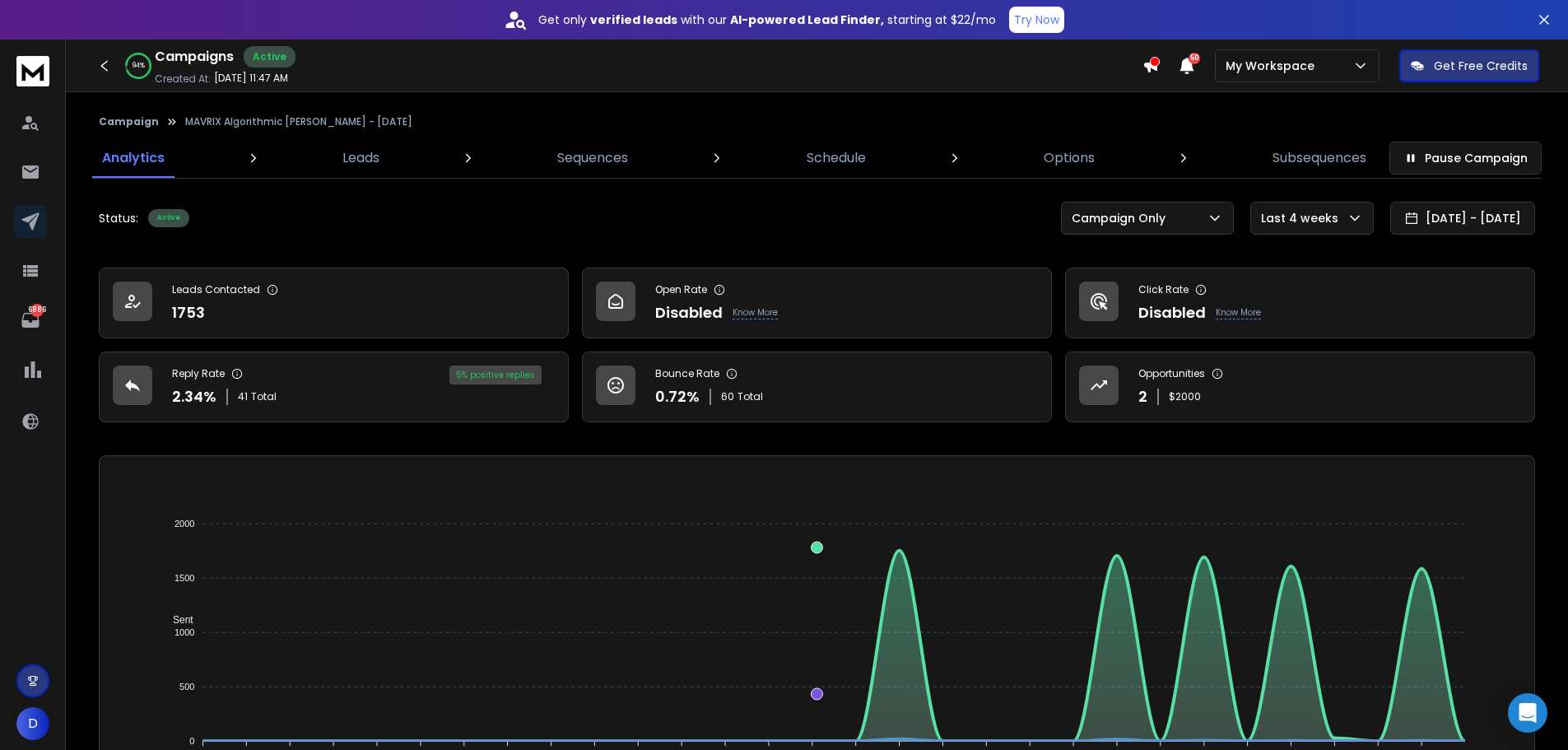
click at [184, 302] on p "1753" at bounding box center [188, 312] width 33 height 23
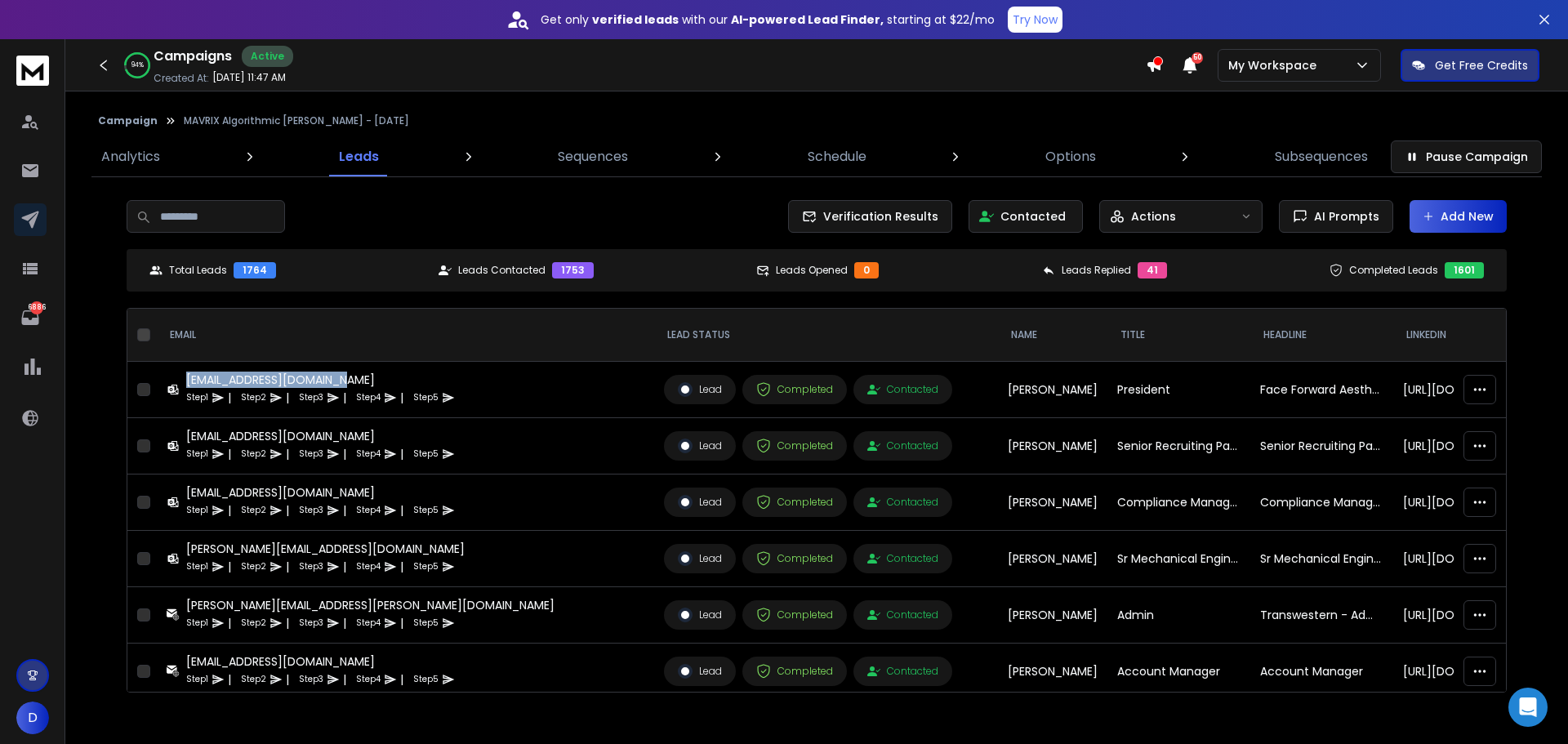
copy div "kscheer@ffaesthetics.com"
drag, startPoint x: 349, startPoint y: 378, endPoint x: 184, endPoint y: 382, distance: 165.0
click at [184, 382] on div "kscheer@ffaesthetics.com Step 1 | Step 2 | Step 3 | Step 4 | Step 5" at bounding box center [406, 390] width 478 height 36
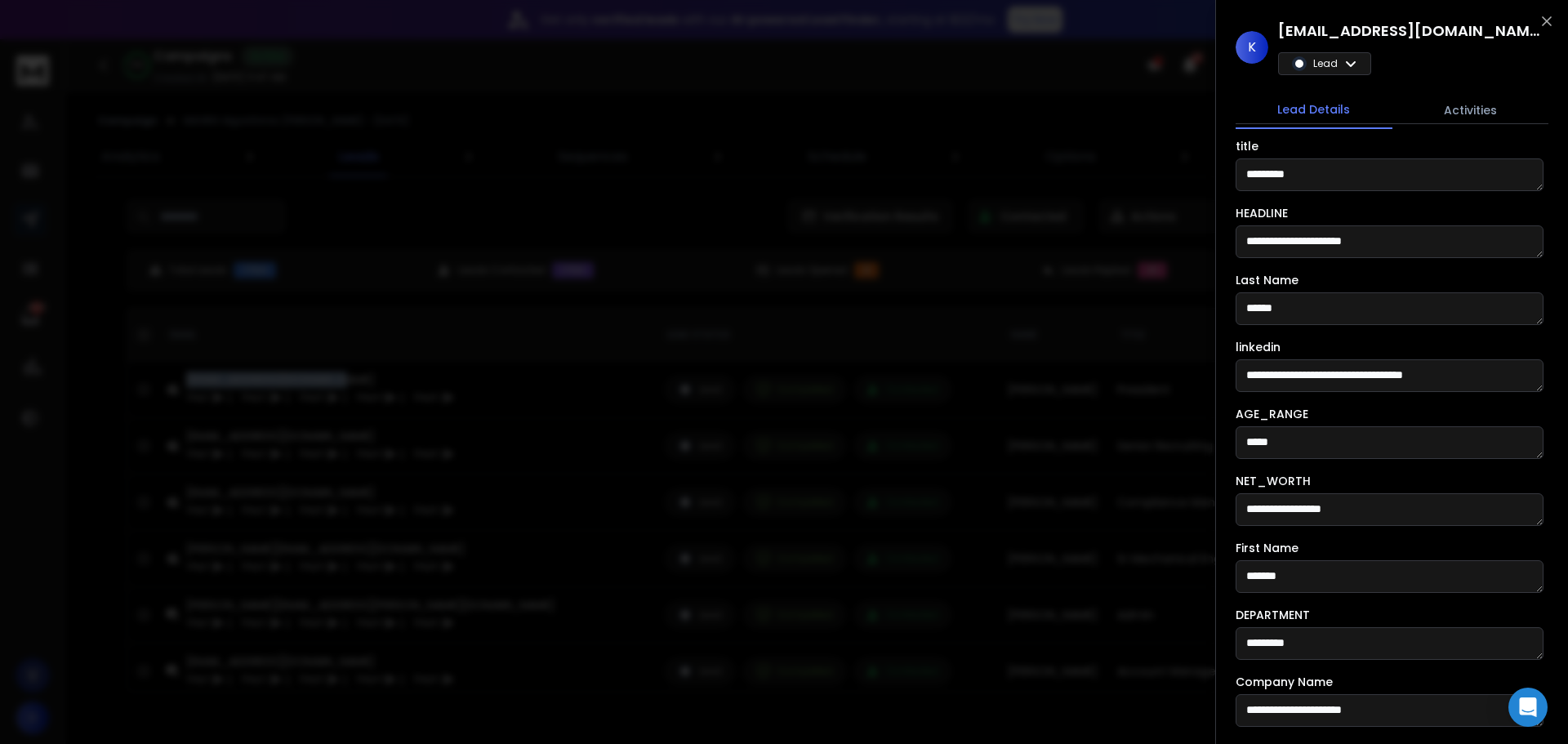
click at [973, 99] on div at bounding box center [784, 372] width 1568 height 744
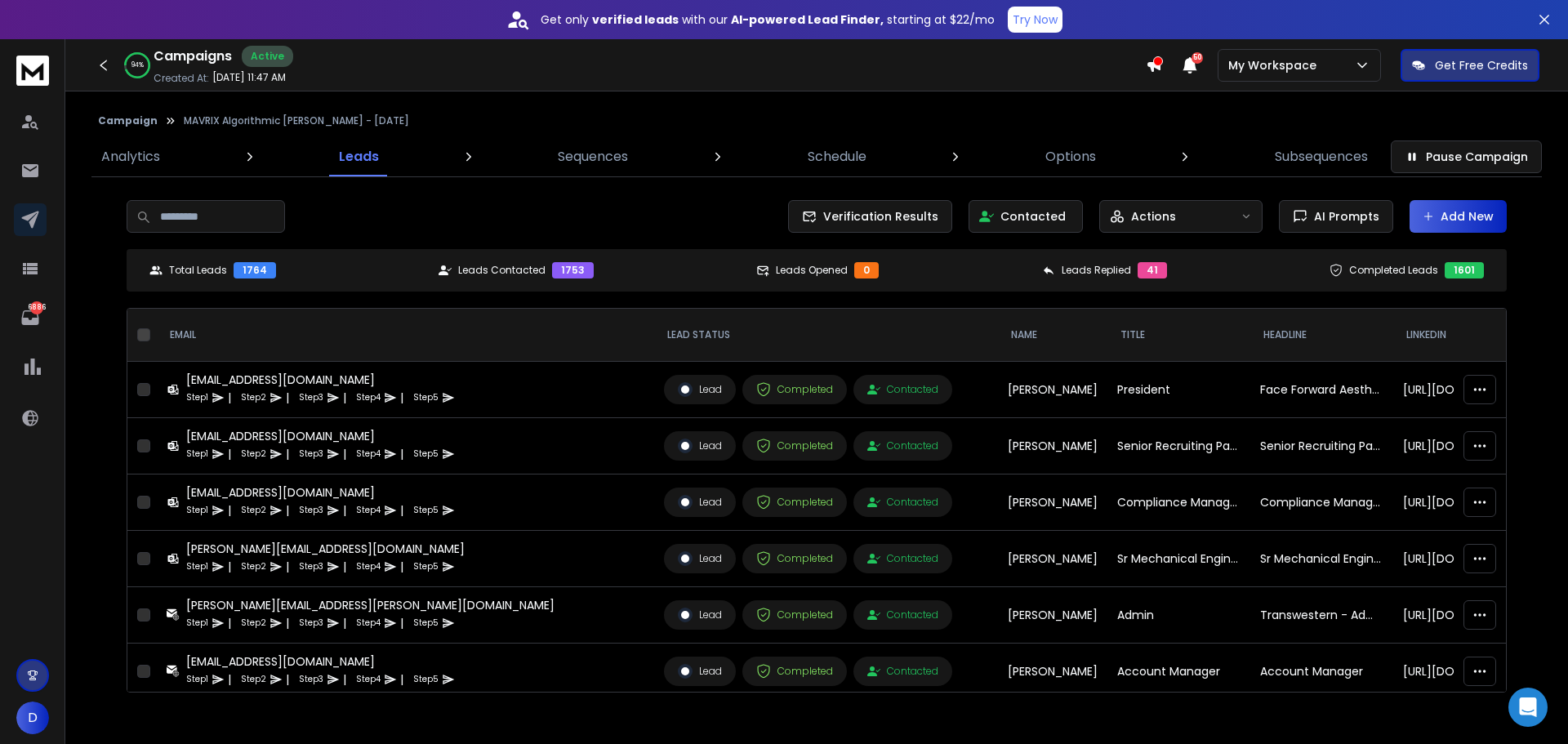
click at [235, 120] on p "MAVRIX Algorithmic [PERSON_NAME] - [DATE]" at bounding box center [296, 121] width 225 height 13
click at [429, 111] on div "Campaign MAVRIX Algorithmic KW Poe - 30th July" at bounding box center [816, 121] width 1451 height 26
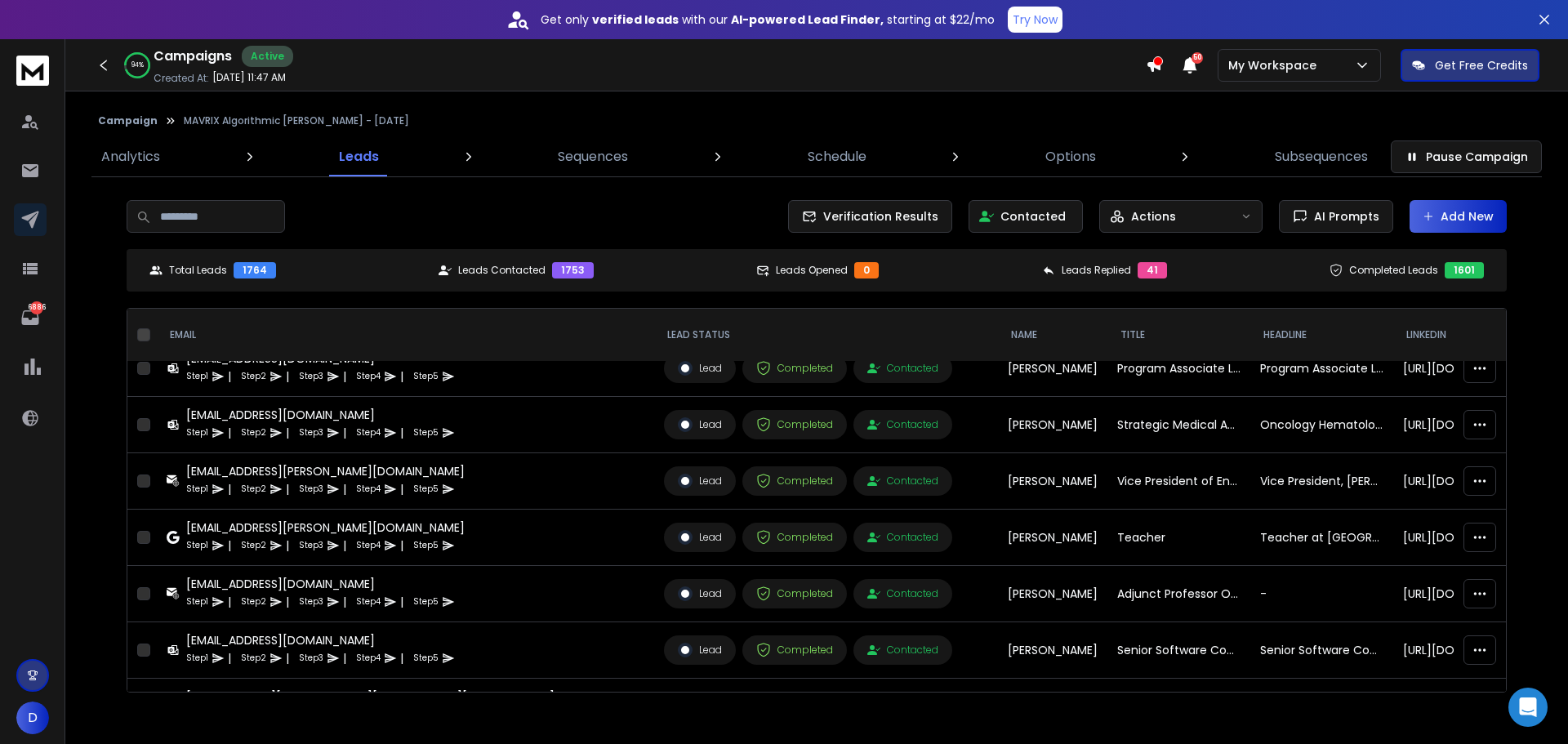
scroll to position [817, 0]
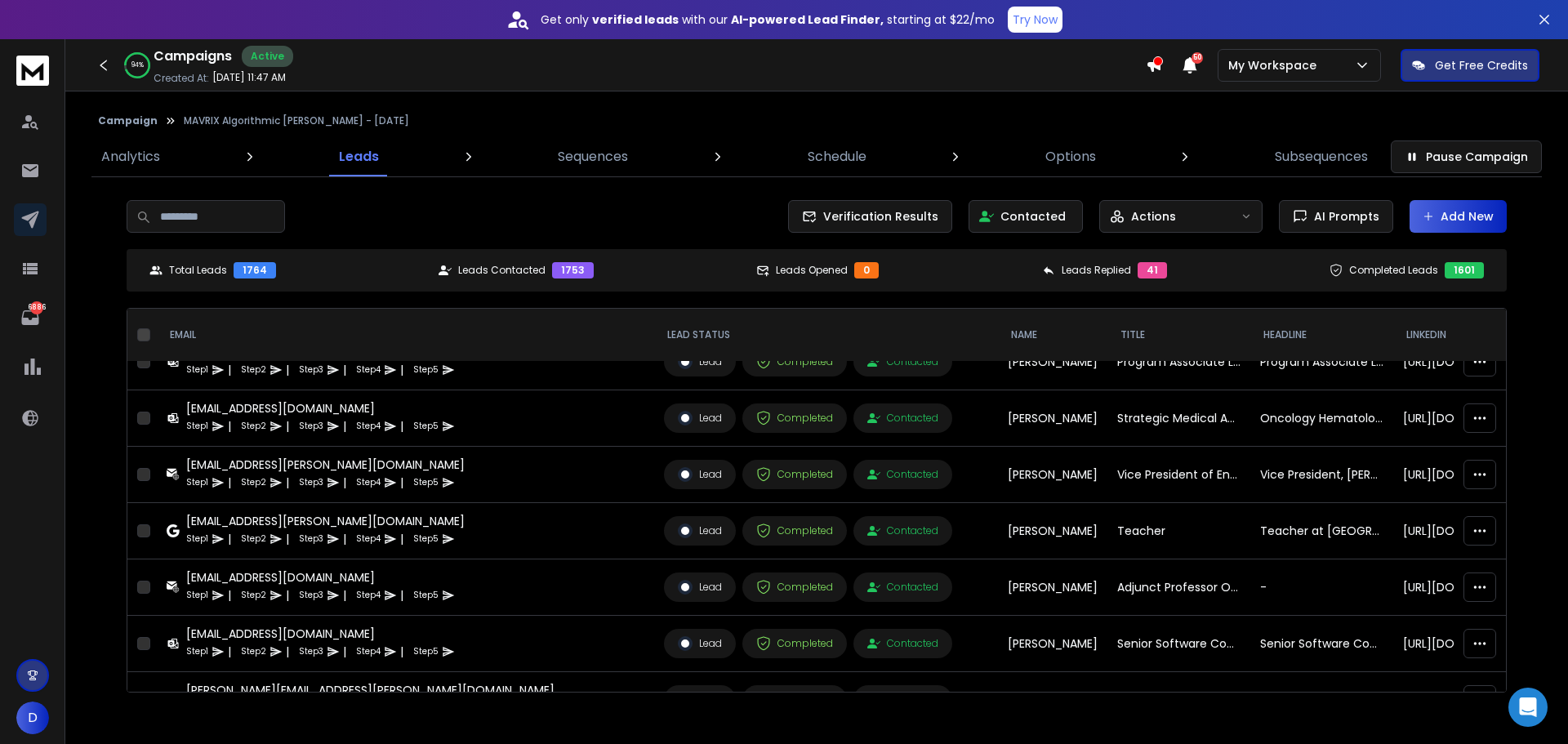
drag, startPoint x: 386, startPoint y: 555, endPoint x: 177, endPoint y: 547, distance: 209.2
click at [177, 267] on div "garnik.sarkisian@accenture.com Step 1 | Step 2 | Step 3 | Step 4 | Step 5" at bounding box center [406, 249] width 478 height 36
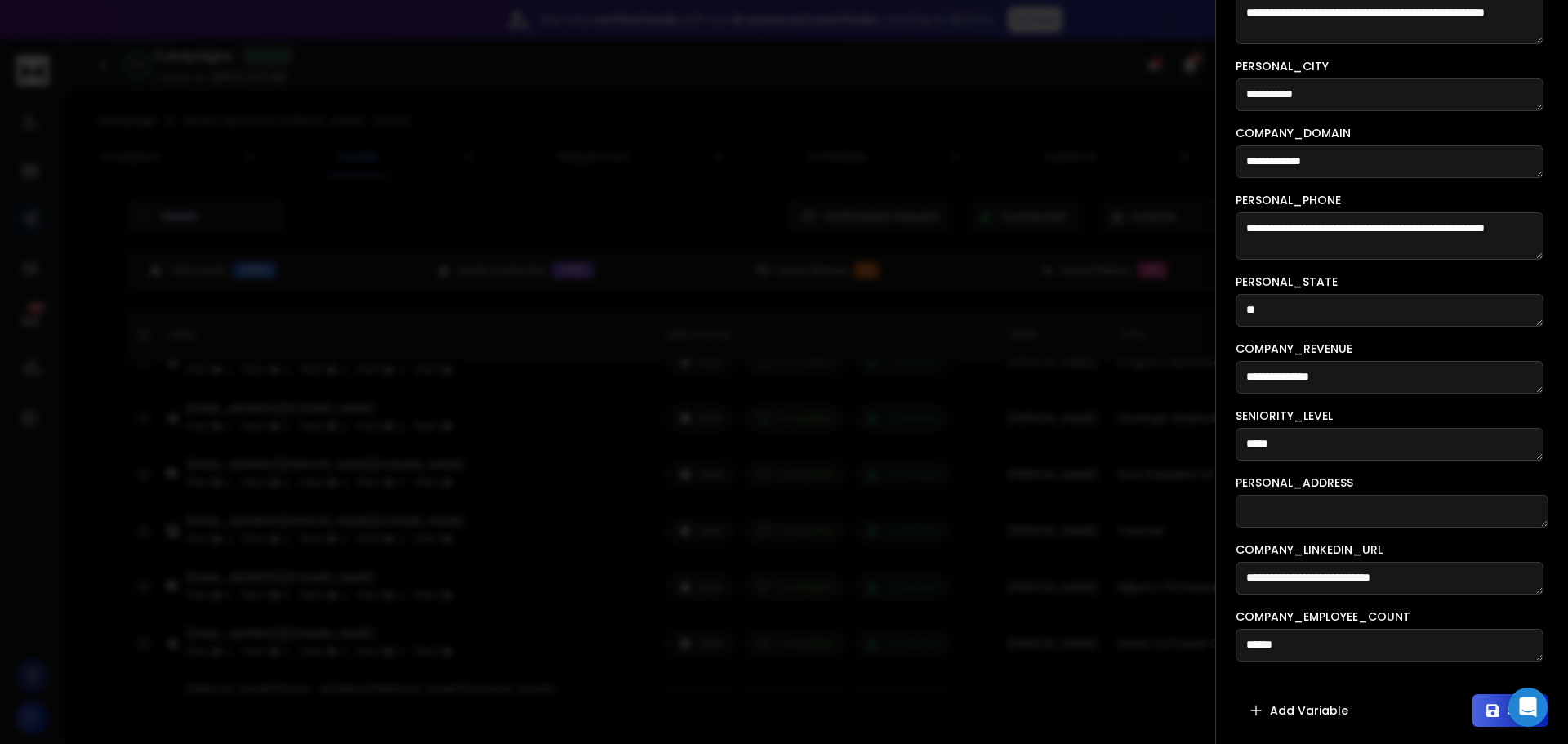
scroll to position [983, 0]
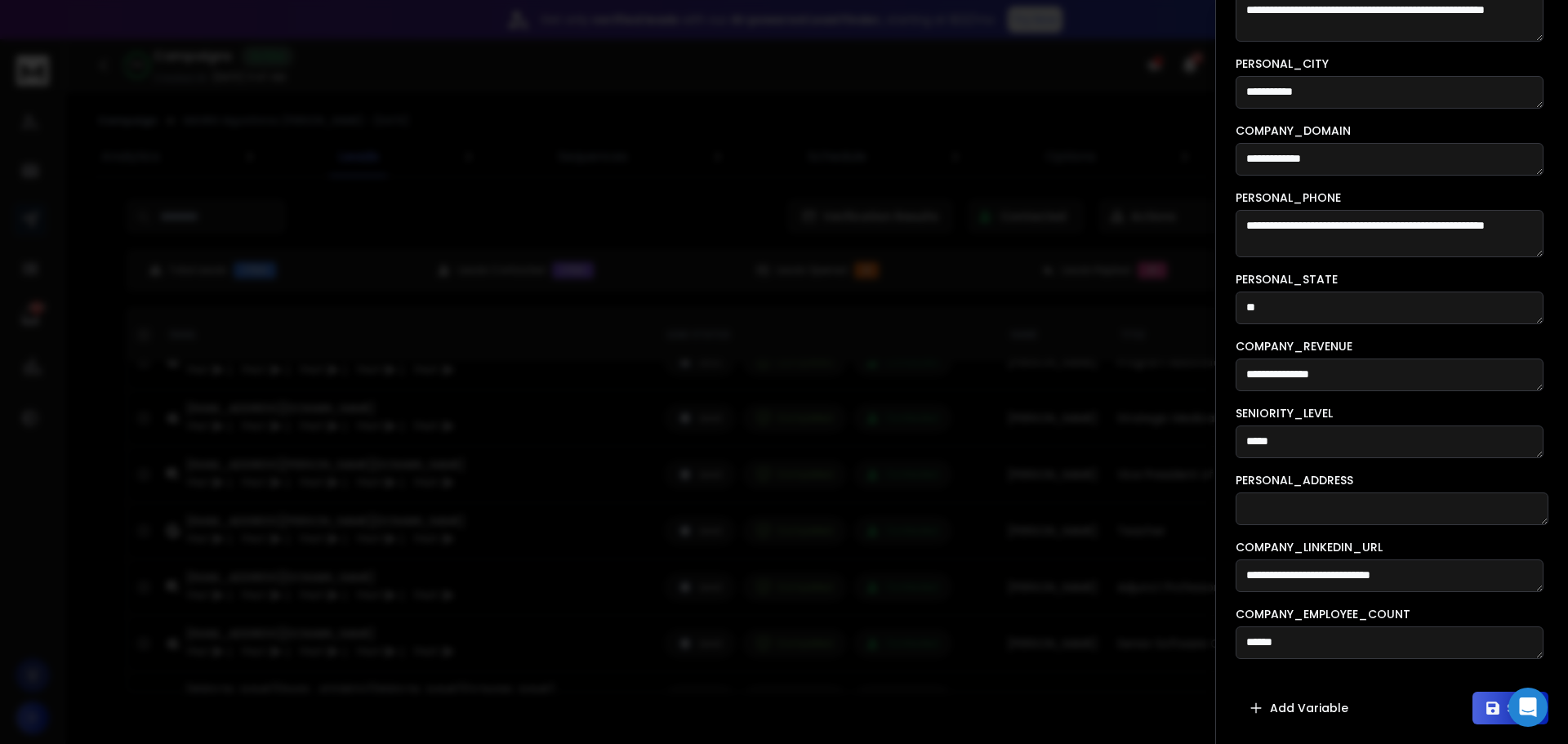
click at [469, 720] on div at bounding box center [784, 372] width 1568 height 744
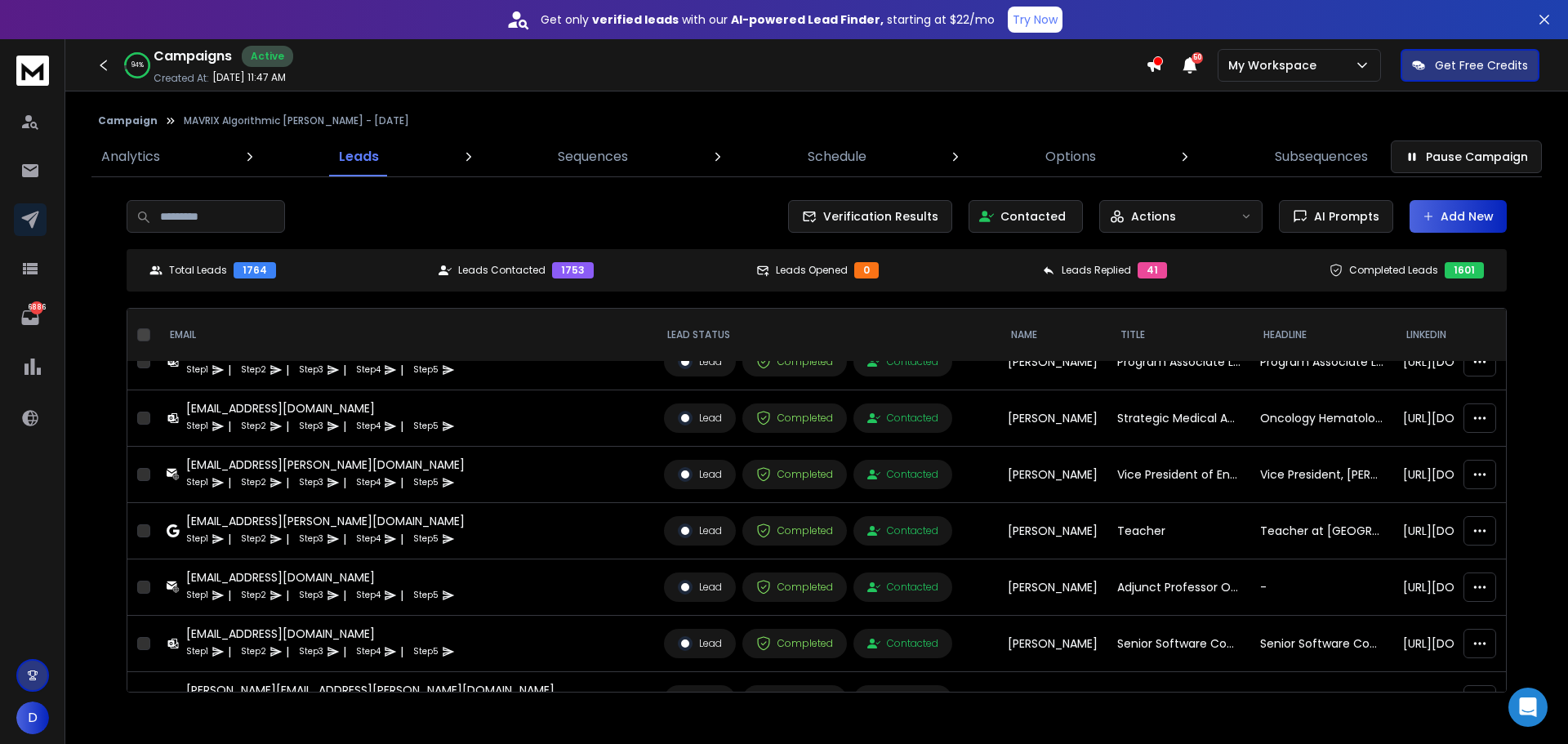
copy div "pmplank@denverwills.com"
drag, startPoint x: 356, startPoint y: 631, endPoint x: 189, endPoint y: 628, distance: 167.0
click at [189, 304] on div "pmplank@denverwills.com" at bounding box center [321, 295] width 269 height 16
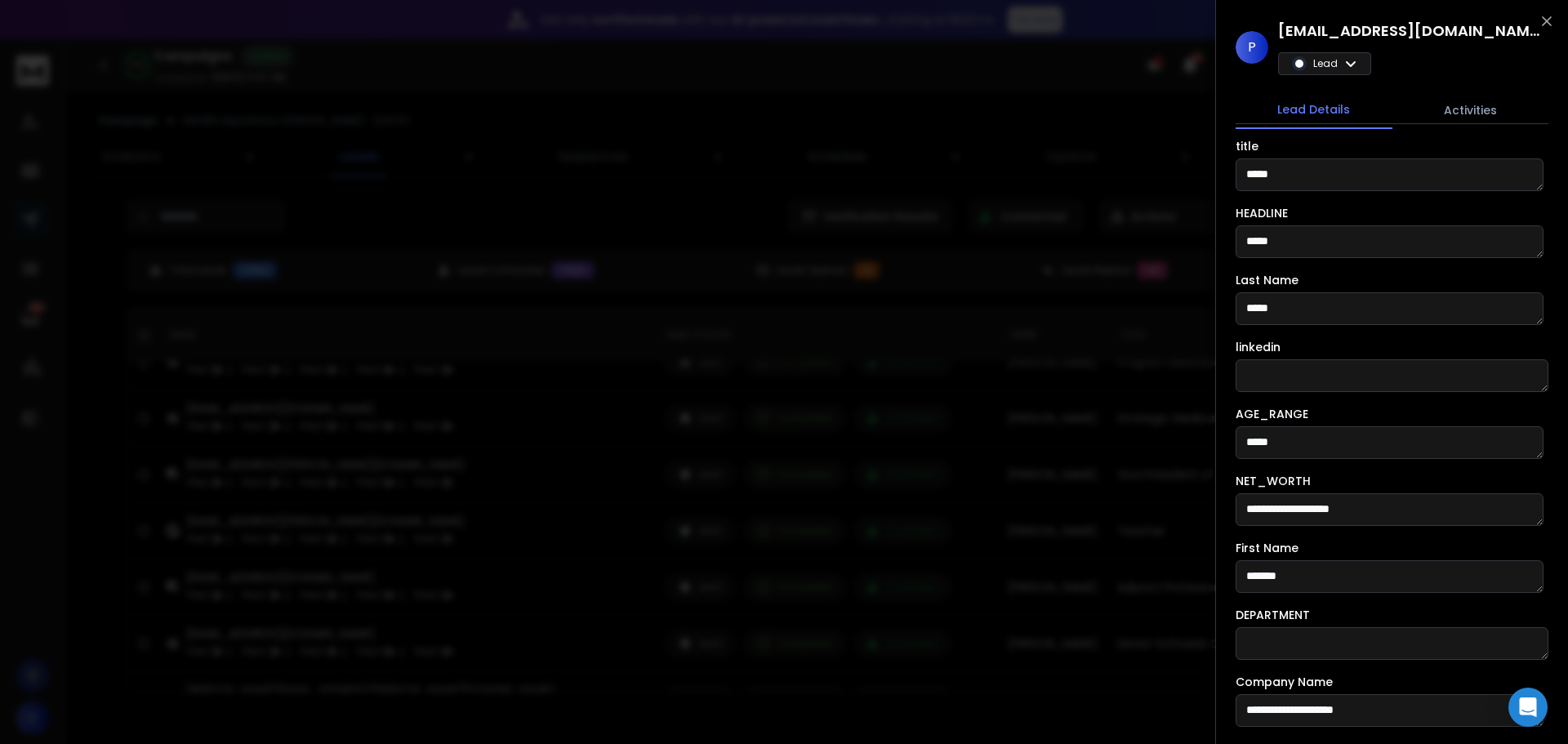
click at [711, 705] on div at bounding box center [784, 372] width 1568 height 744
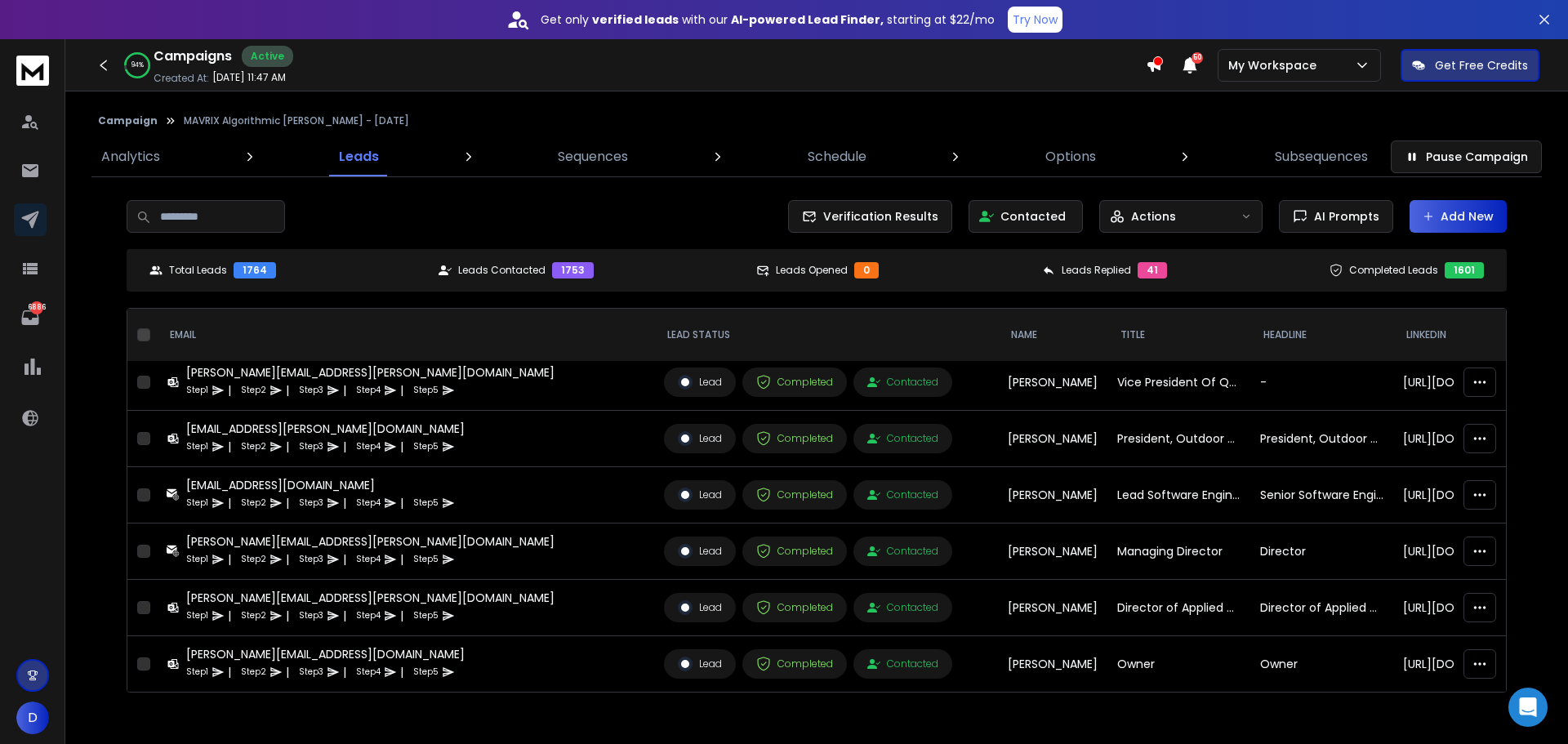
scroll to position [1144, 0]
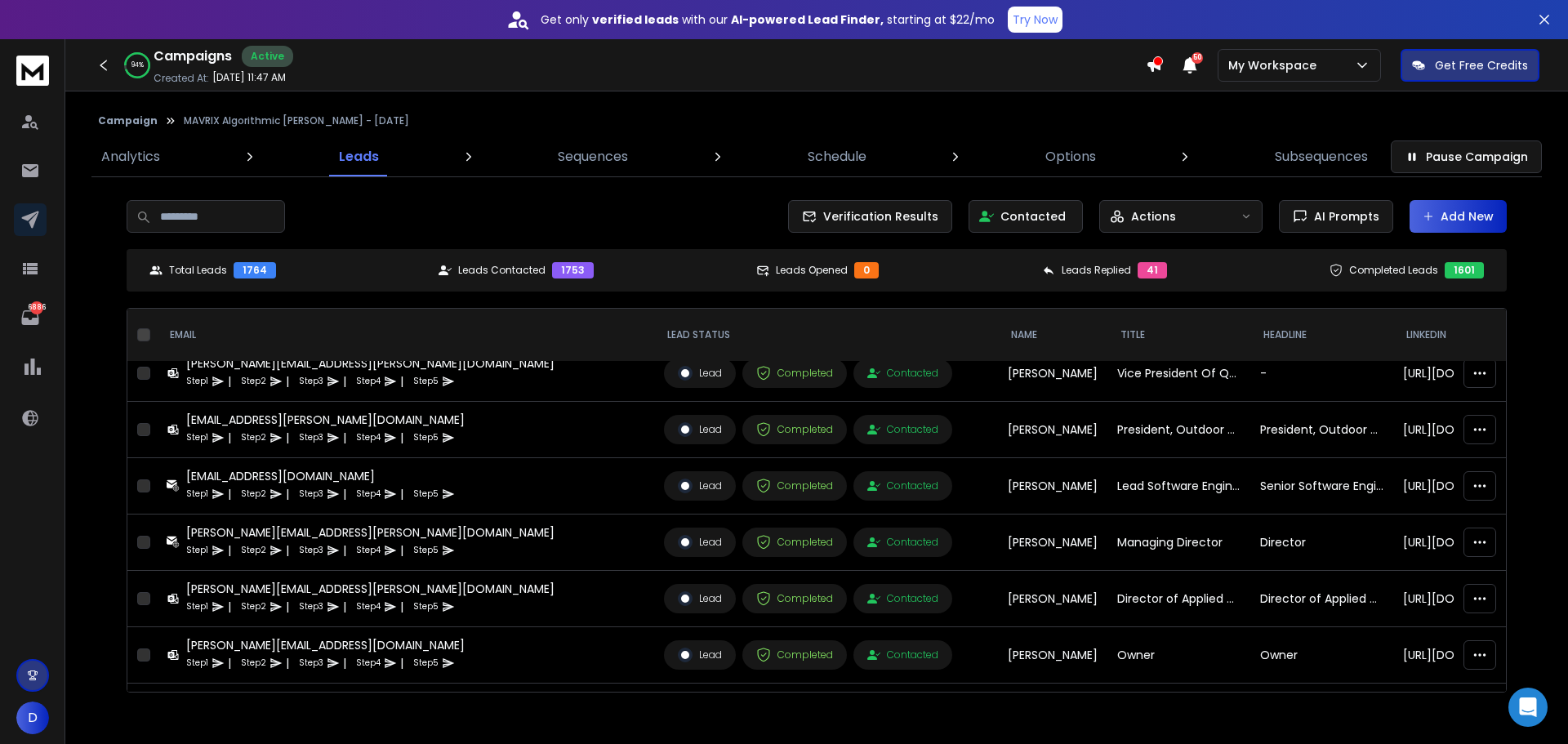
click at [185, 222] on div "joy.dailey@myoneclay.net Step 1 | Step 2 | Step 3 | Step 4 | Step 5" at bounding box center [406, 204] width 478 height 36
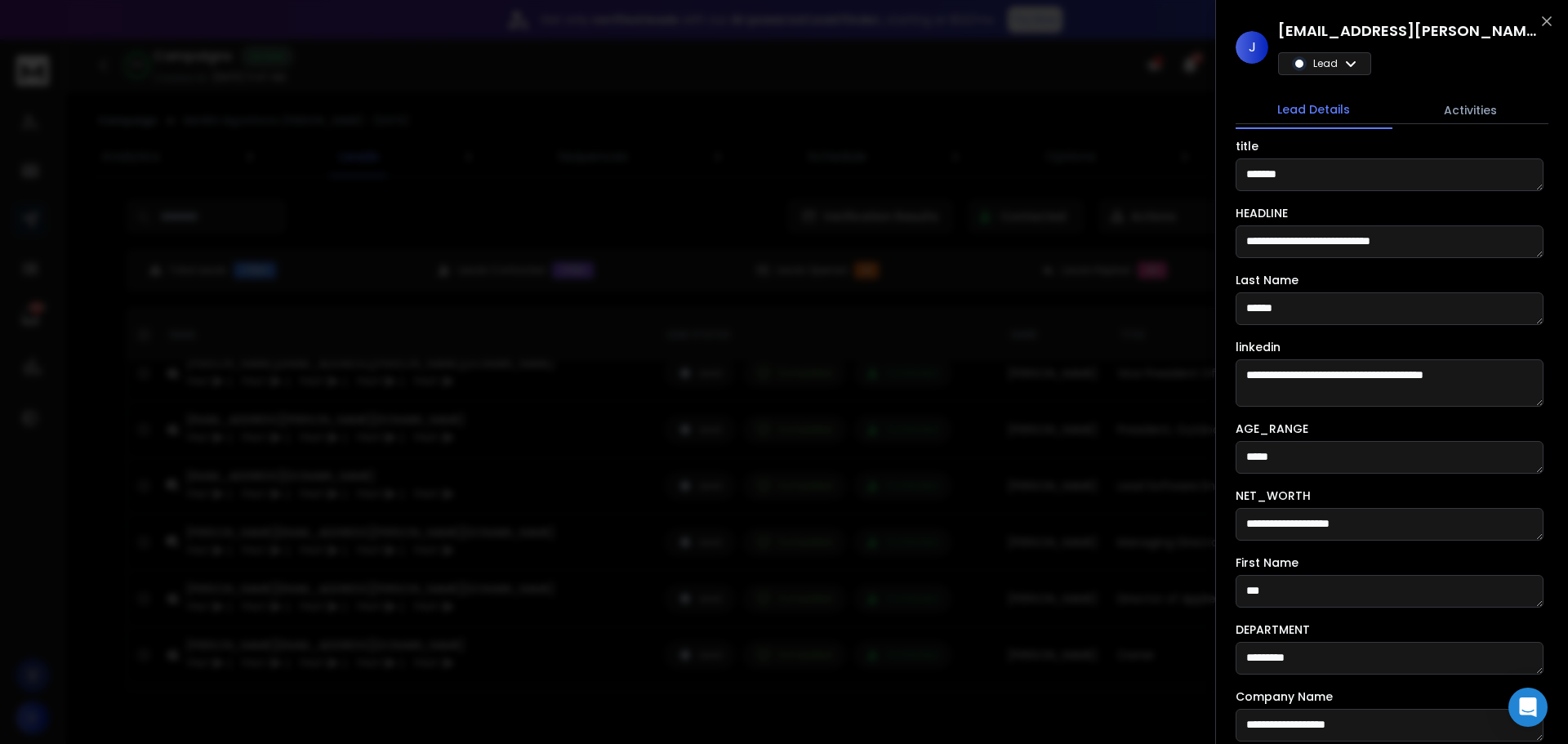
scroll to position [82, 0]
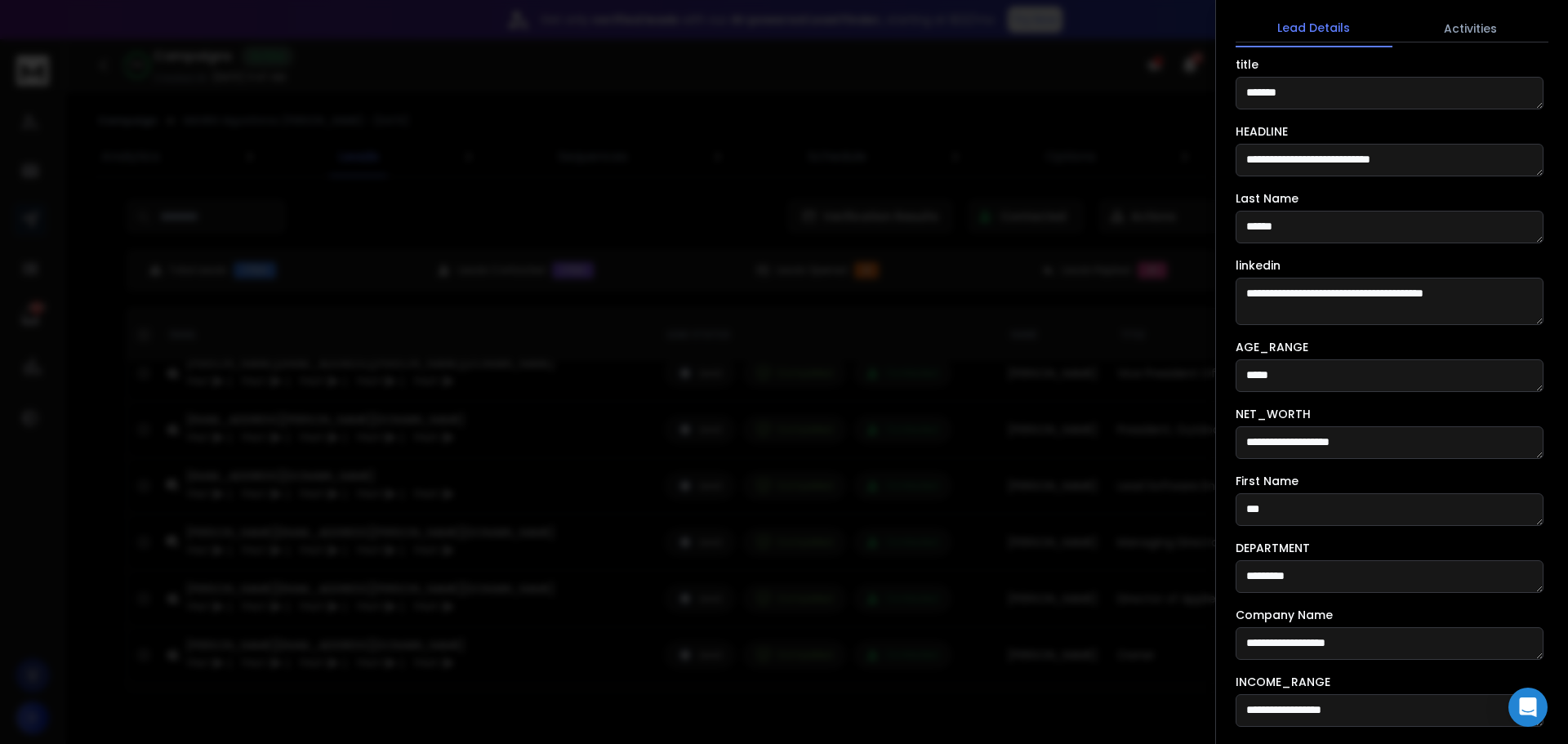
drag, startPoint x: 1382, startPoint y: 442, endPoint x: 1238, endPoint y: 440, distance: 144.0
click at [1238, 440] on textarea "**********" at bounding box center [1389, 443] width 308 height 33
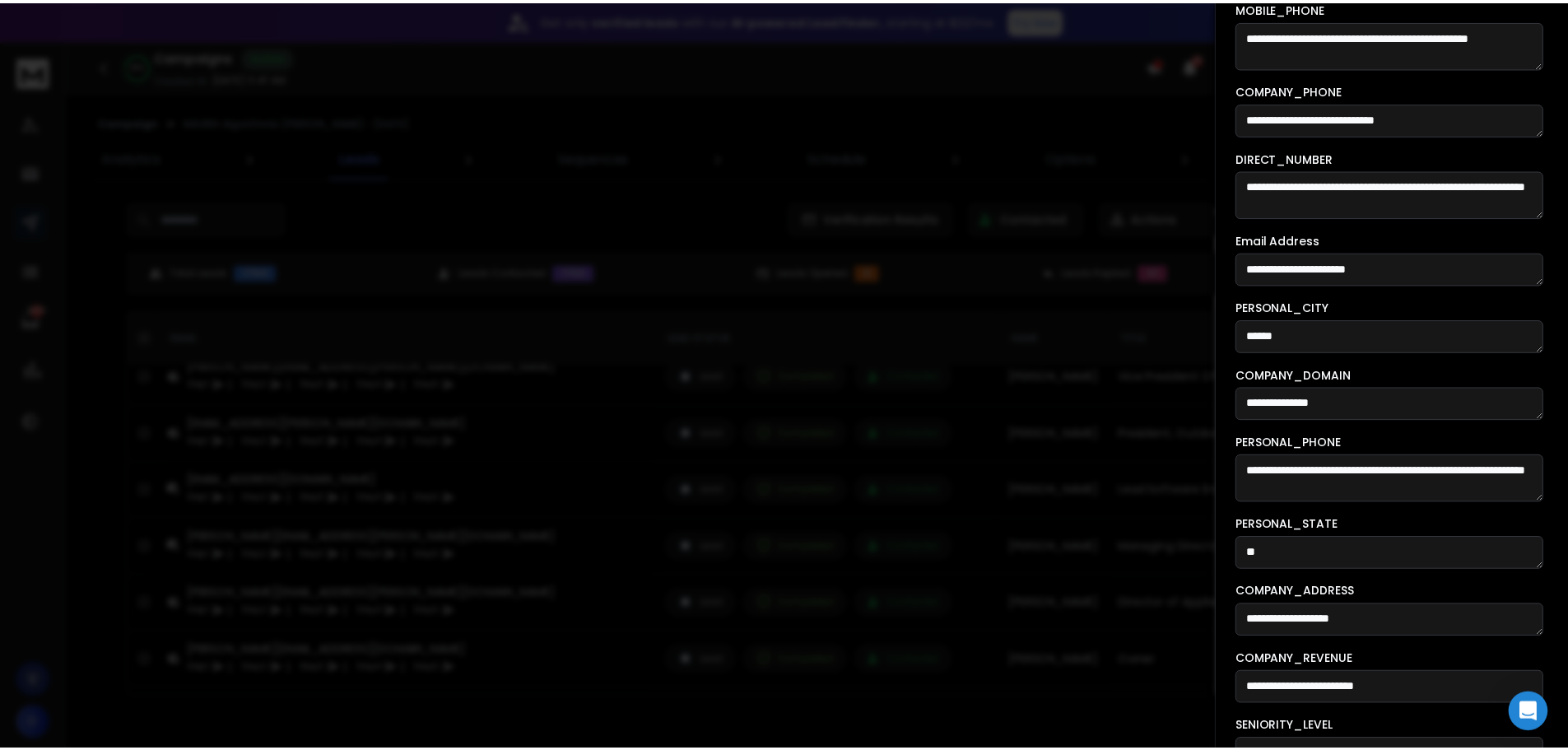
scroll to position [906, 0]
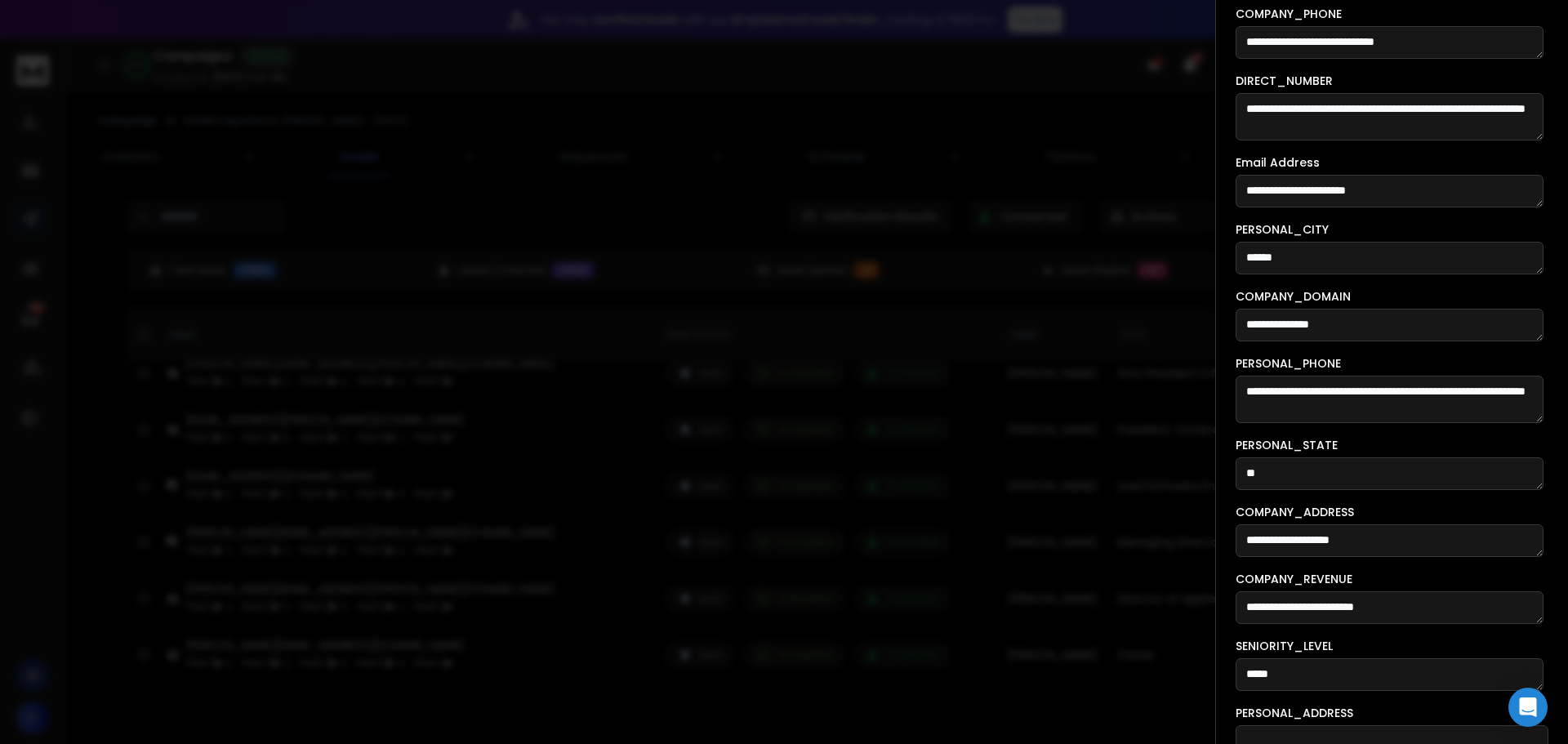
click at [1074, 712] on div at bounding box center [784, 372] width 1568 height 744
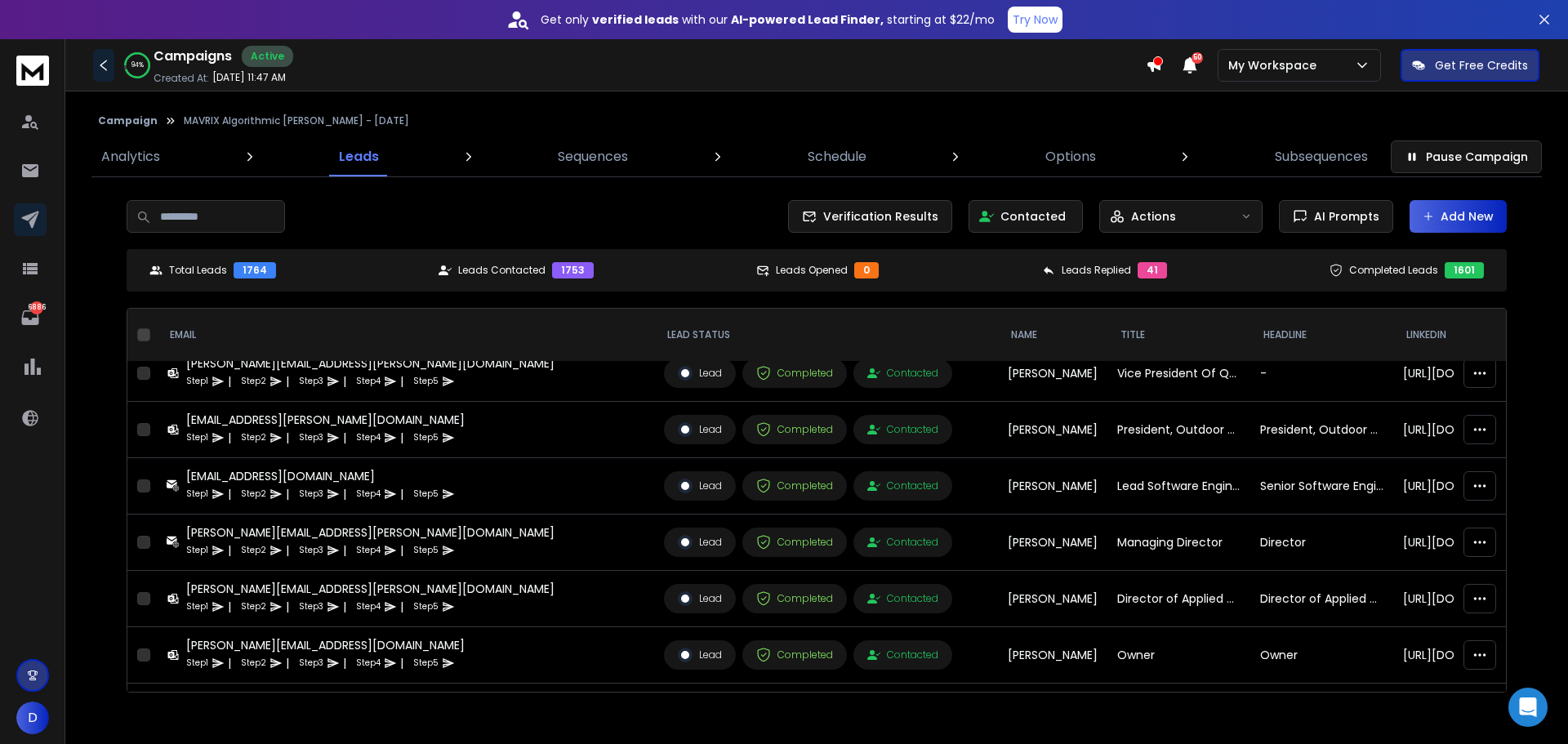
click at [102, 57] on button at bounding box center [103, 65] width 21 height 33
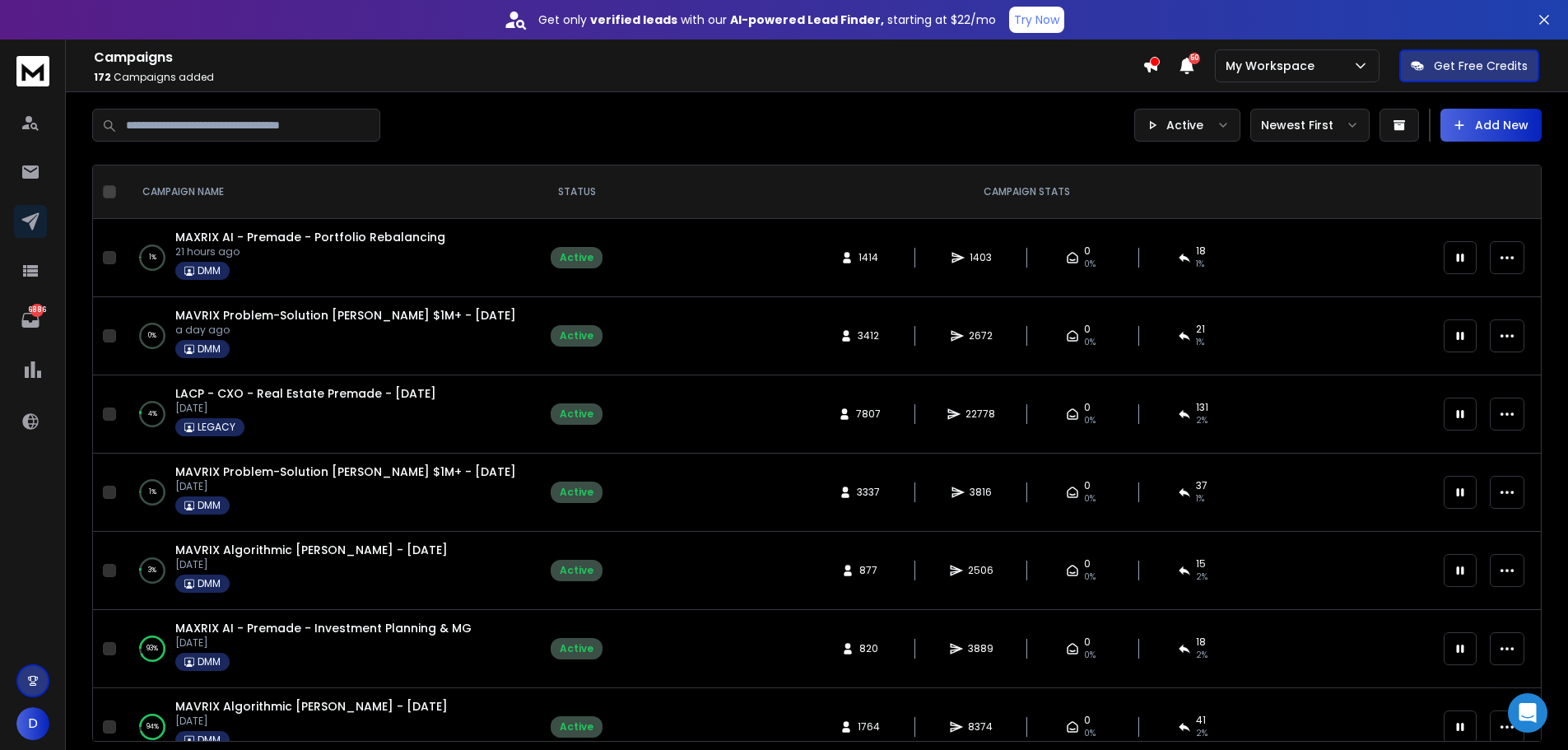
click at [405, 241] on span "MAXRIX AI - Premade - Portfolio Rebalancing" at bounding box center [310, 236] width 270 height 16
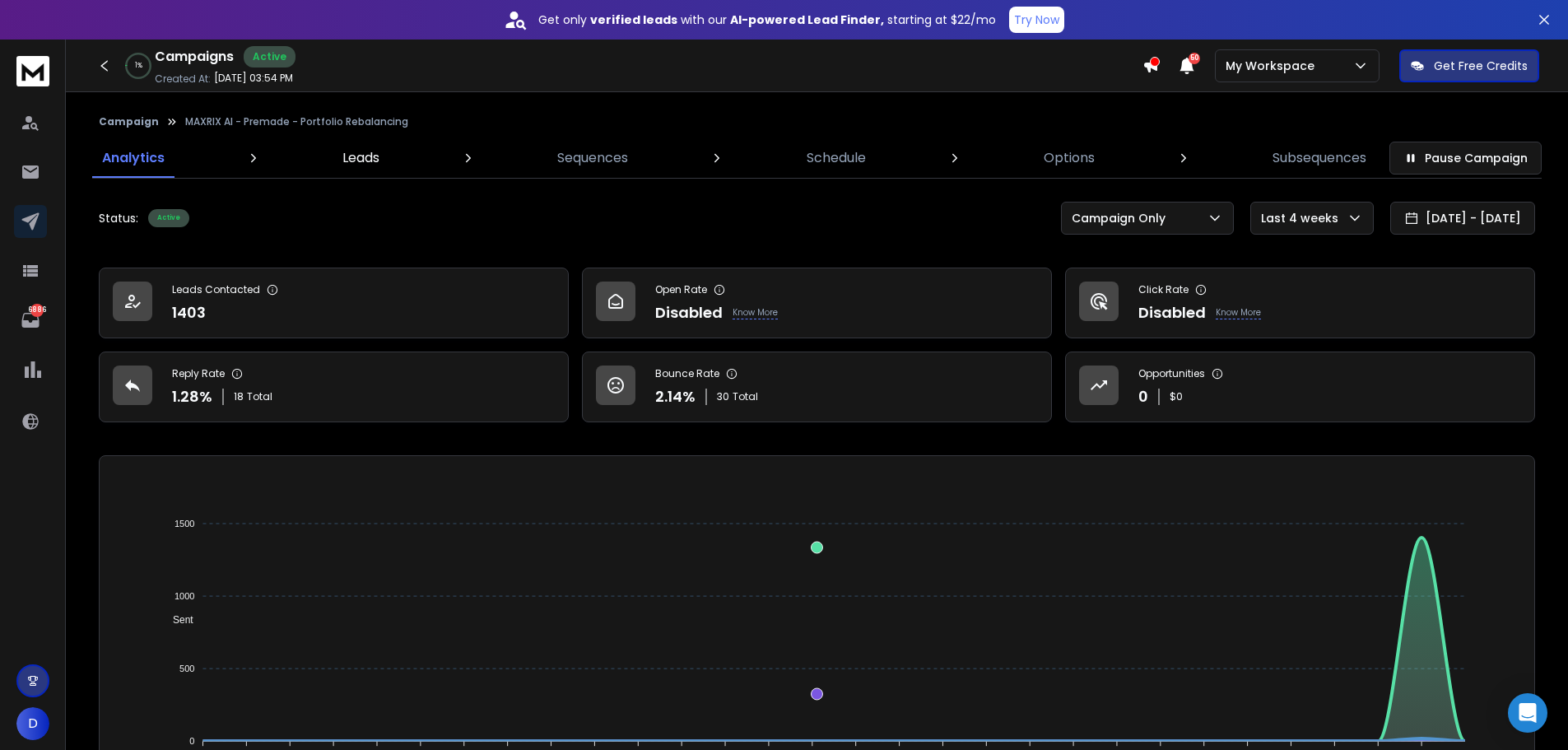
click at [363, 162] on p "Leads" at bounding box center [361, 157] width 37 height 20
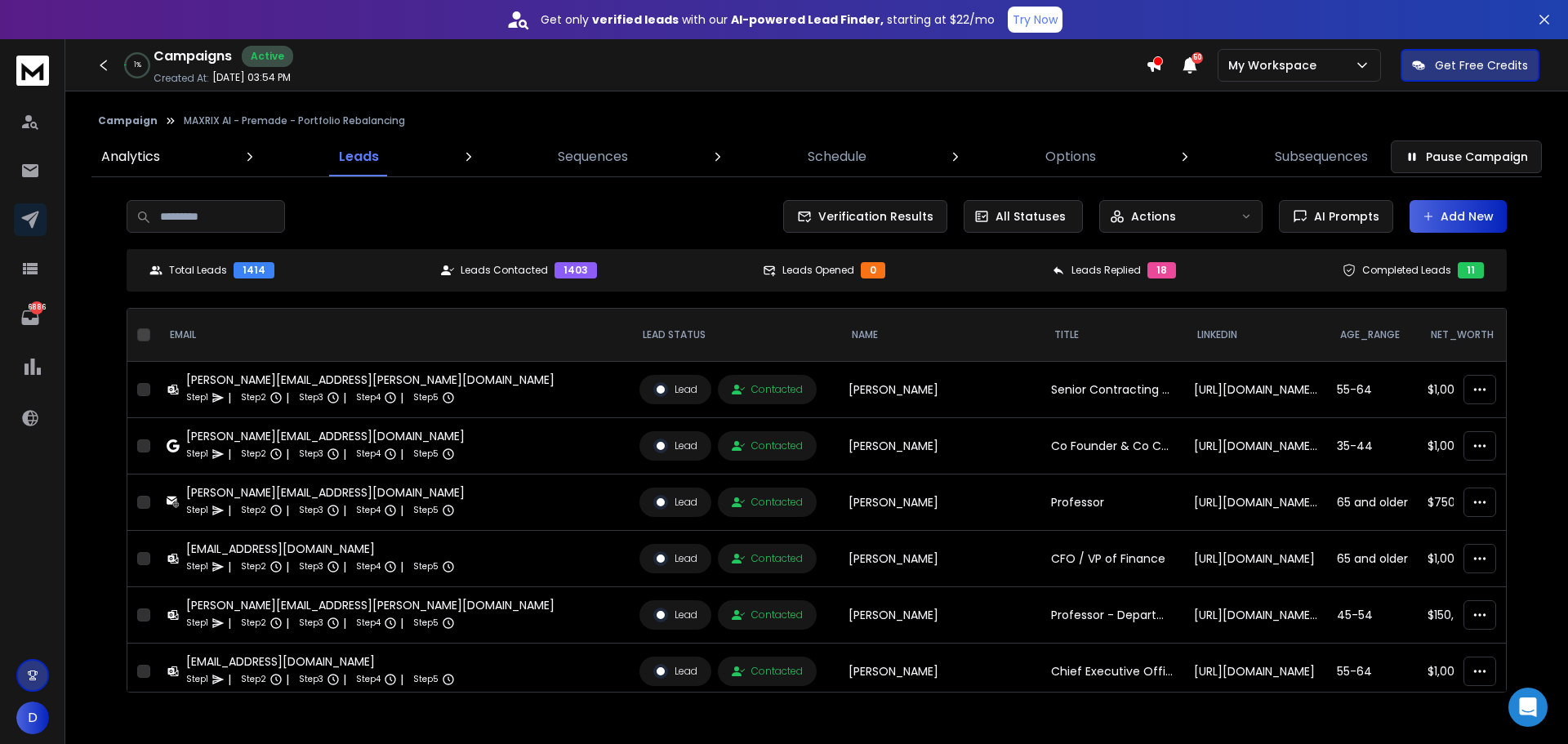
click at [141, 156] on p "Analytics" at bounding box center [131, 156] width 59 height 19
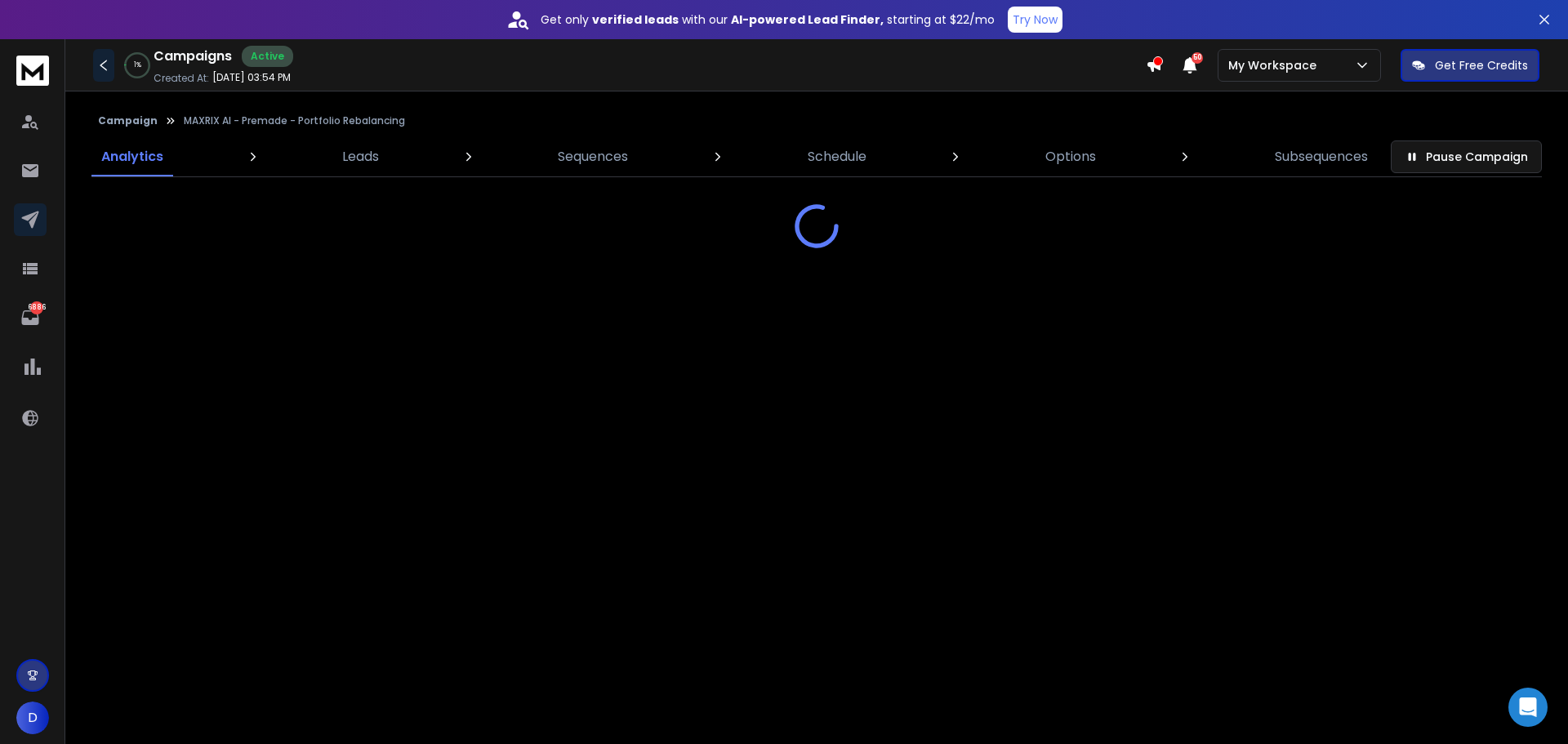
click at [105, 60] on icon at bounding box center [103, 65] width 14 height 14
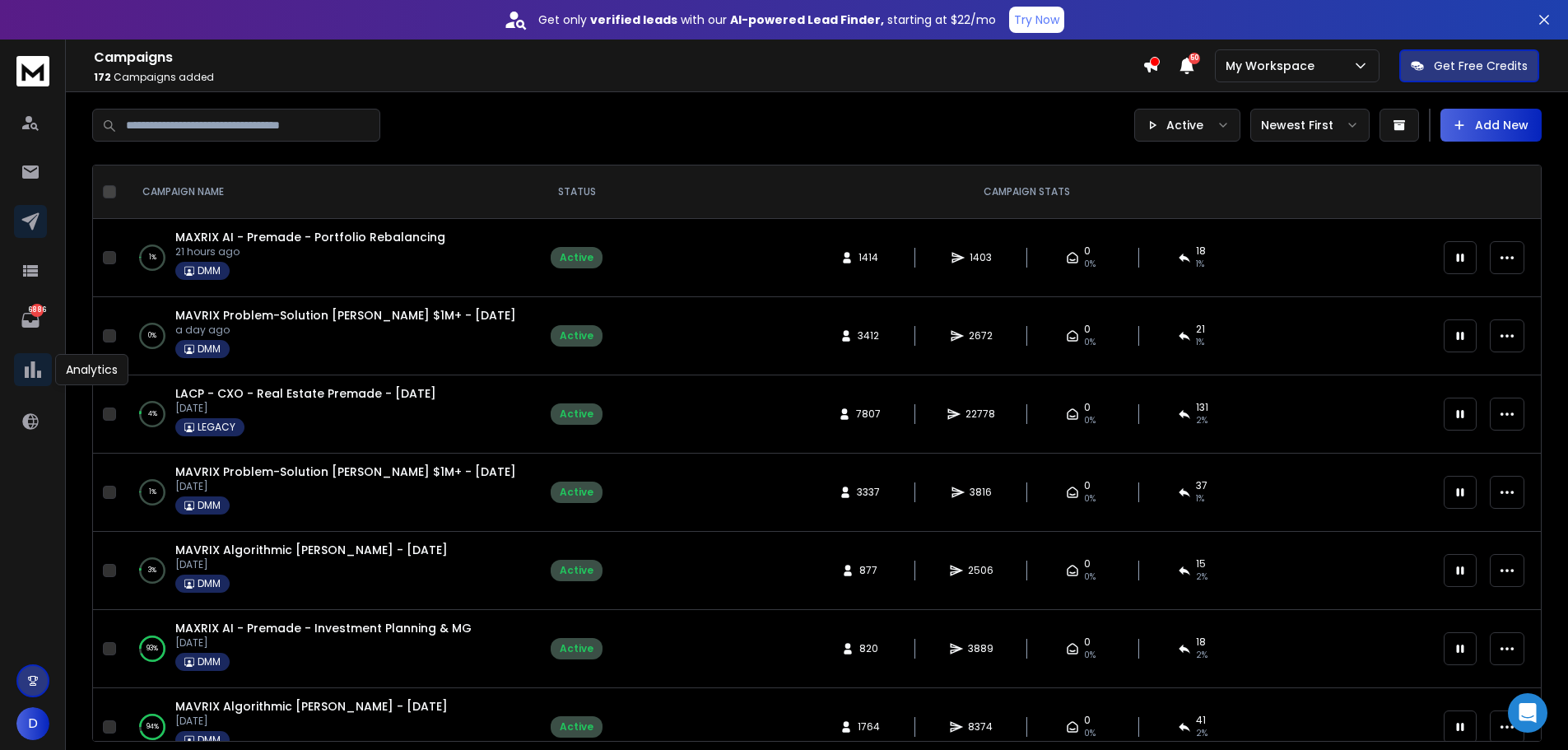
click at [39, 370] on icon at bounding box center [32, 369] width 25 height 25
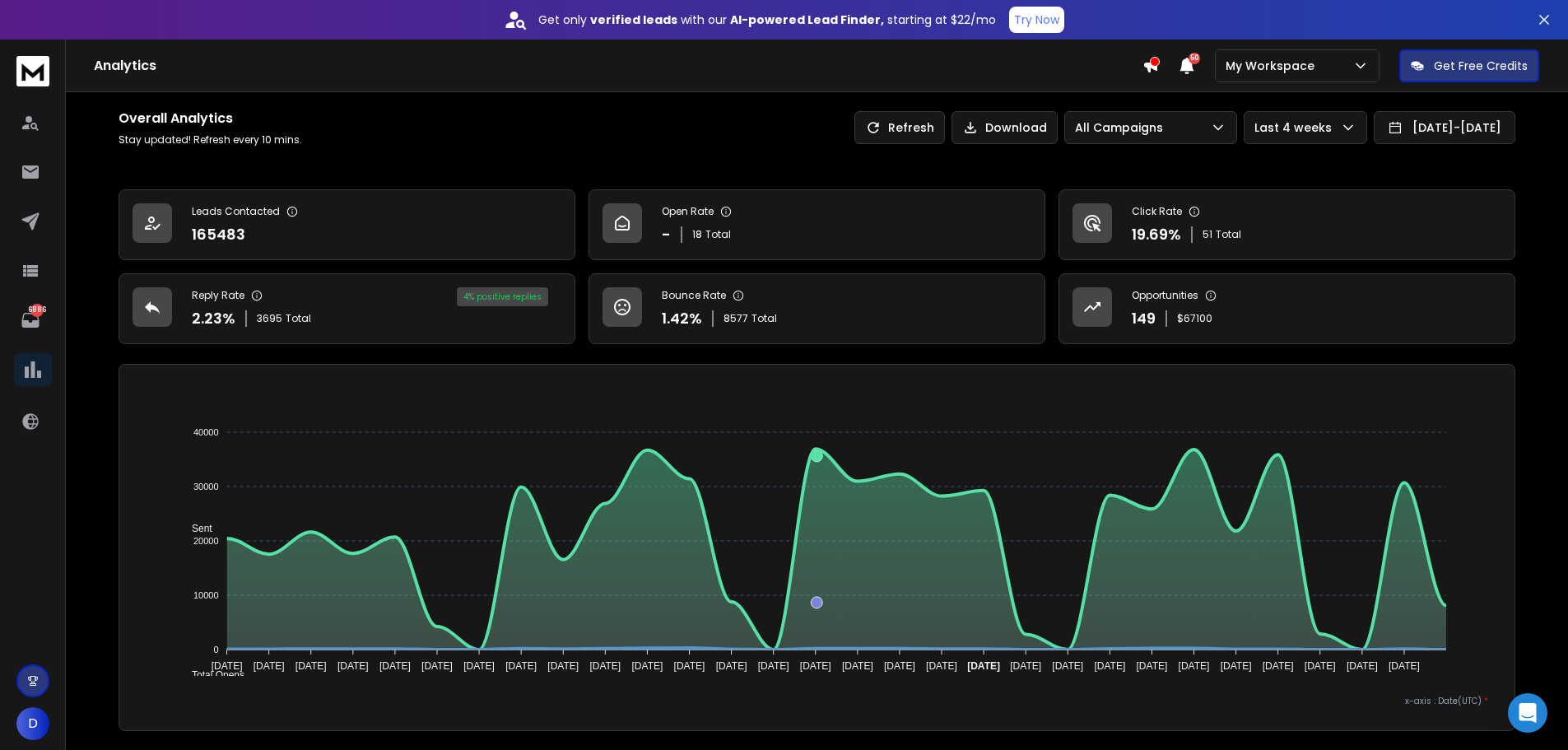
click at [610, 116] on div "Overall Analytics Stay updated! Refresh every 10 mins. Refresh Download All Cam…" at bounding box center [816, 128] width 1396 height 38
